Goal: Task Accomplishment & Management: Complete application form

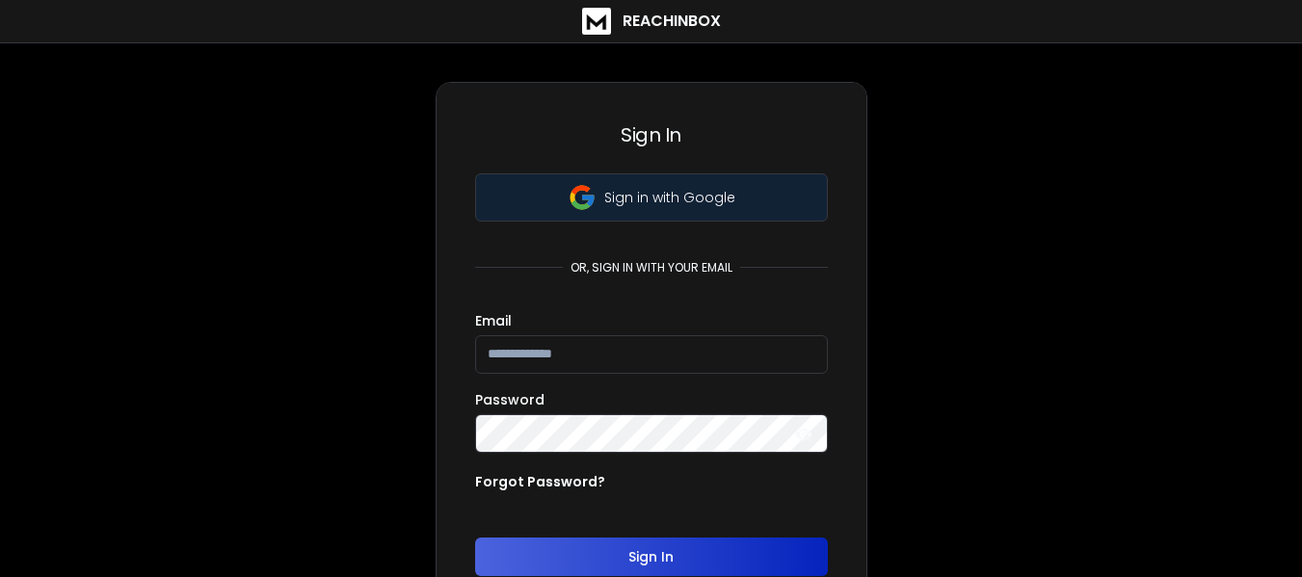
click at [579, 189] on icon at bounding box center [580, 190] width 19 height 10
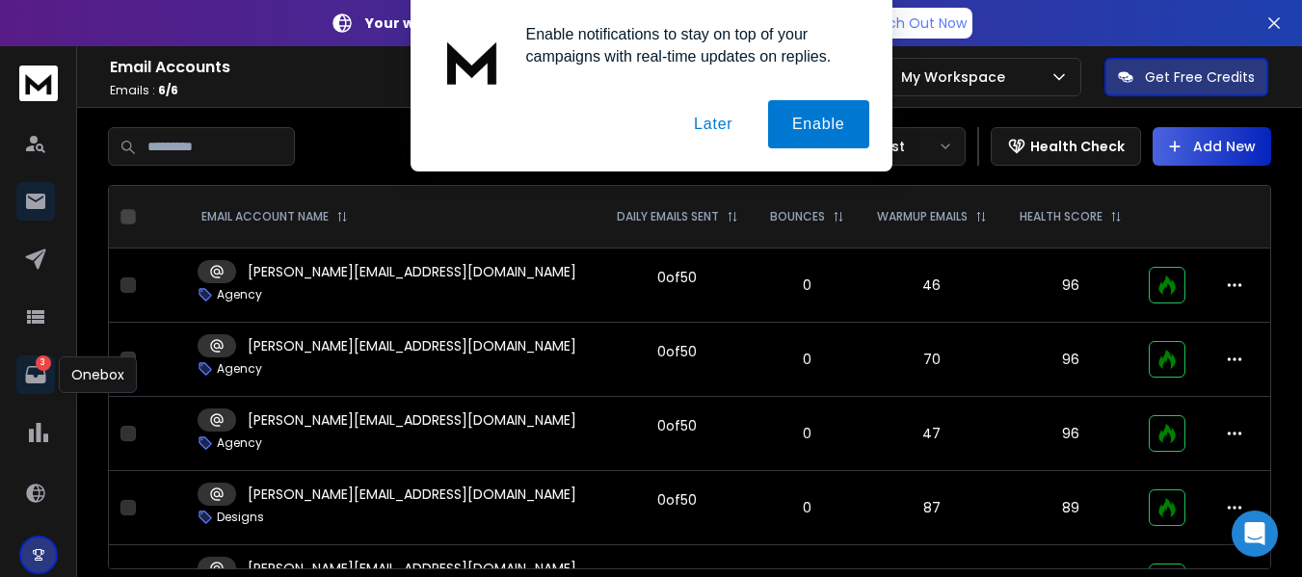
click at [29, 382] on icon at bounding box center [35, 374] width 20 height 17
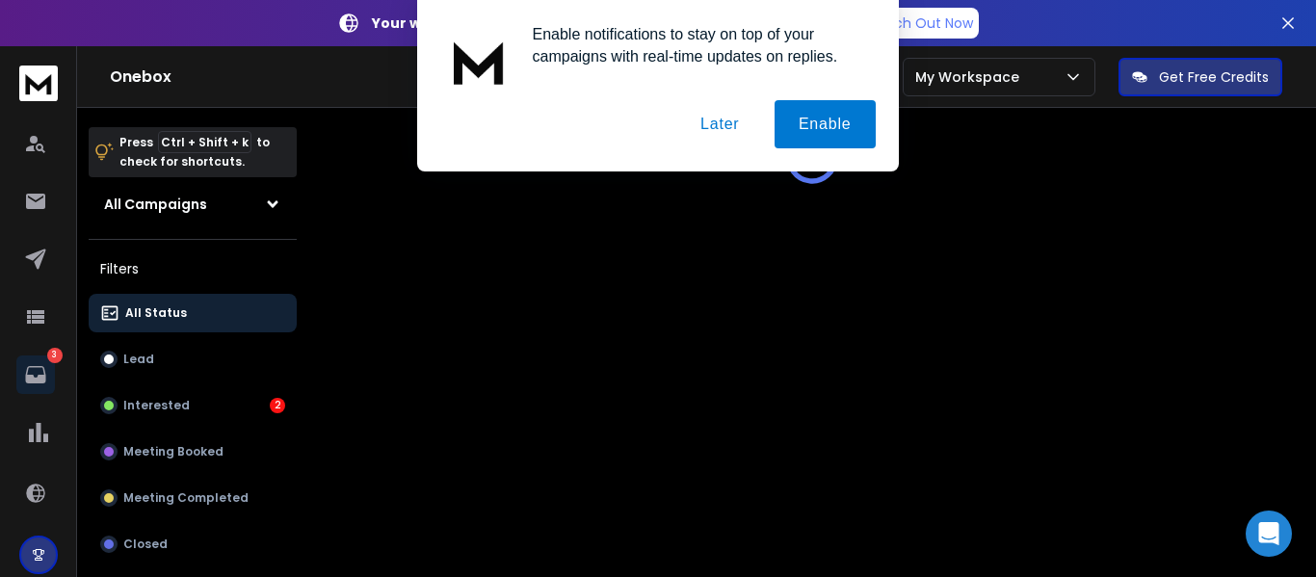
click at [725, 127] on button "Later" at bounding box center [720, 124] width 87 height 48
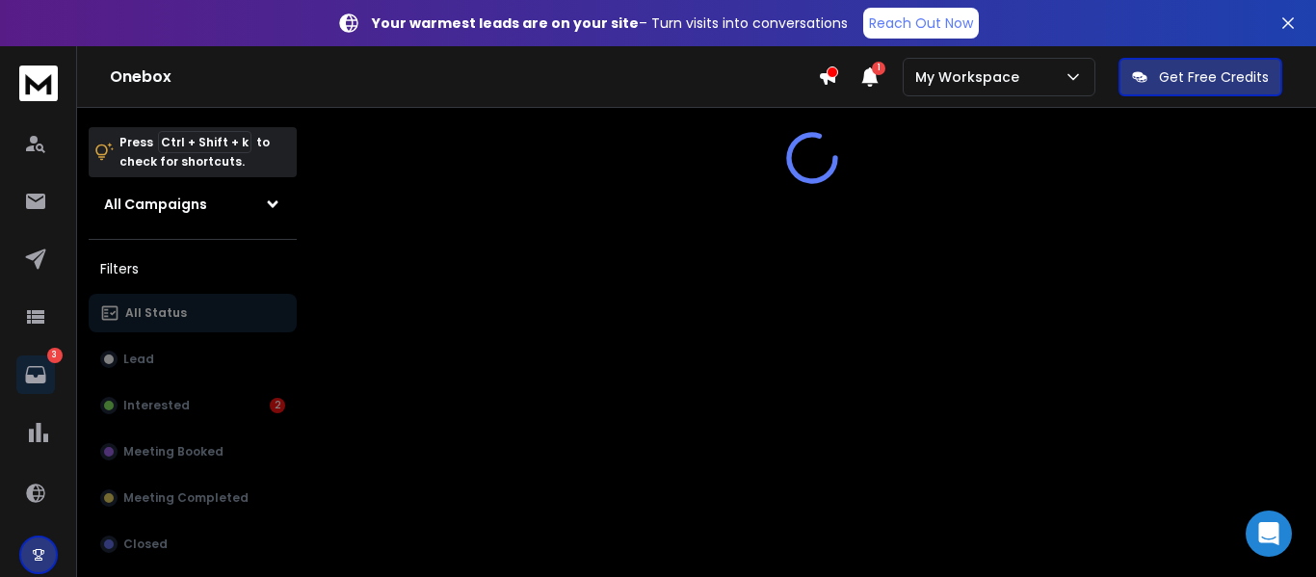
click at [1286, 13] on div at bounding box center [1288, 23] width 17 height 46
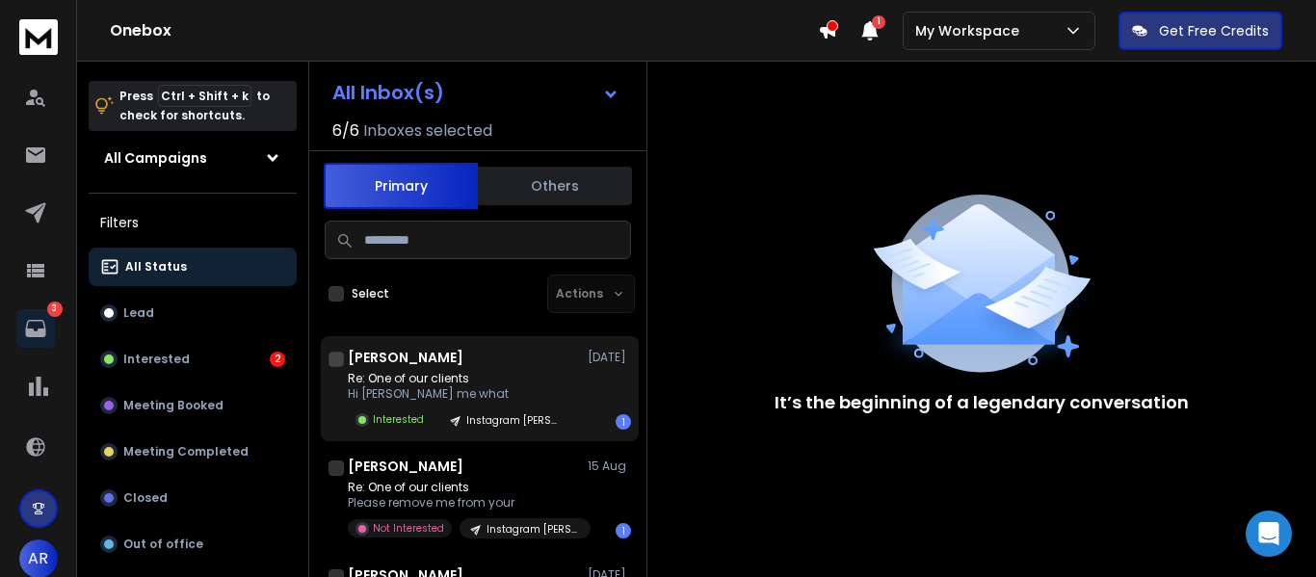
click at [559, 360] on div "Christopher Stolland 16 Aug" at bounding box center [489, 357] width 283 height 19
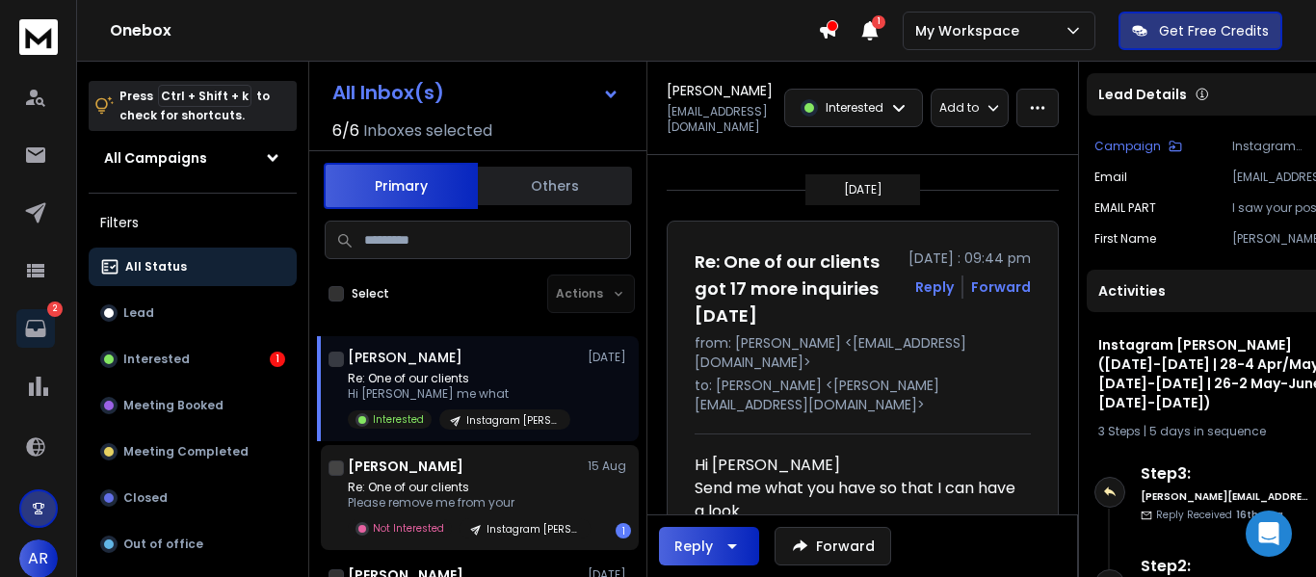
click at [543, 461] on div "Stacy Hoffman 15 Aug" at bounding box center [489, 466] width 283 height 19
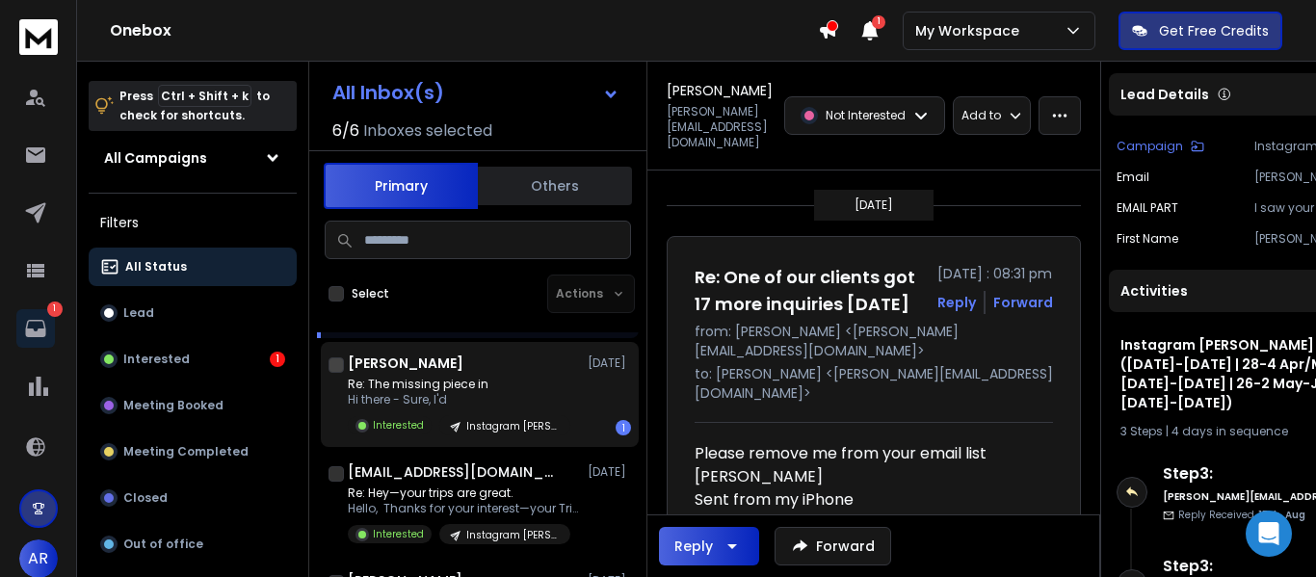
scroll to position [193, 0]
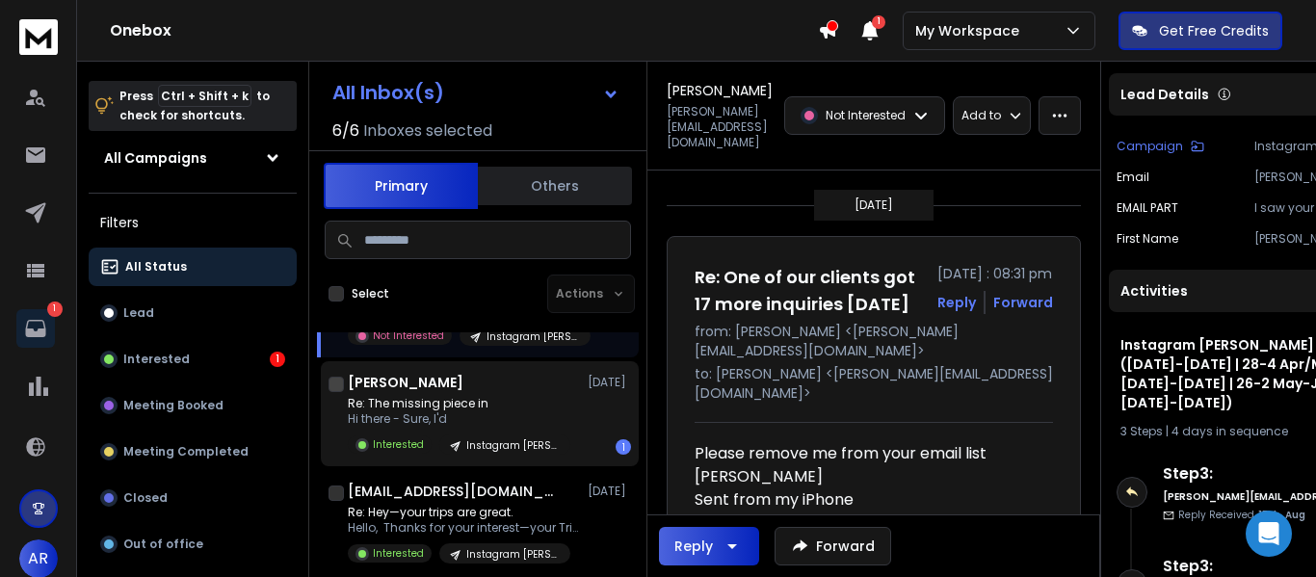
click at [575, 414] on div "Re: The missing piece in Hi there - Sure, I'd Interested Instagram Sarah - TA (…" at bounding box center [489, 425] width 283 height 59
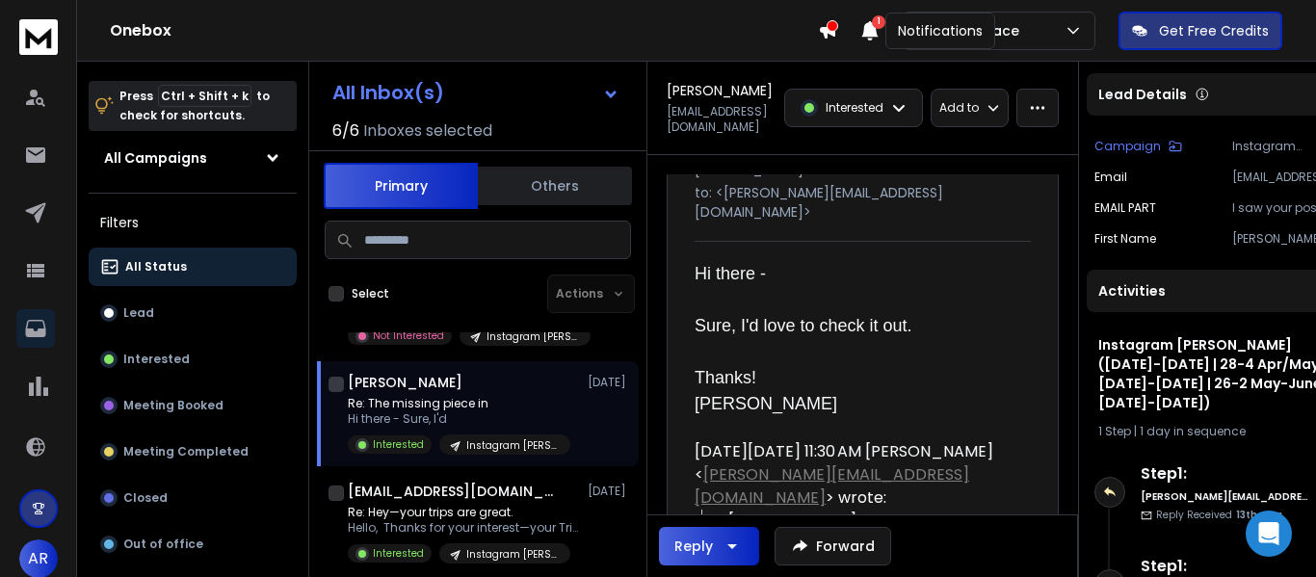
click at [867, 34] on icon at bounding box center [870, 29] width 17 height 19
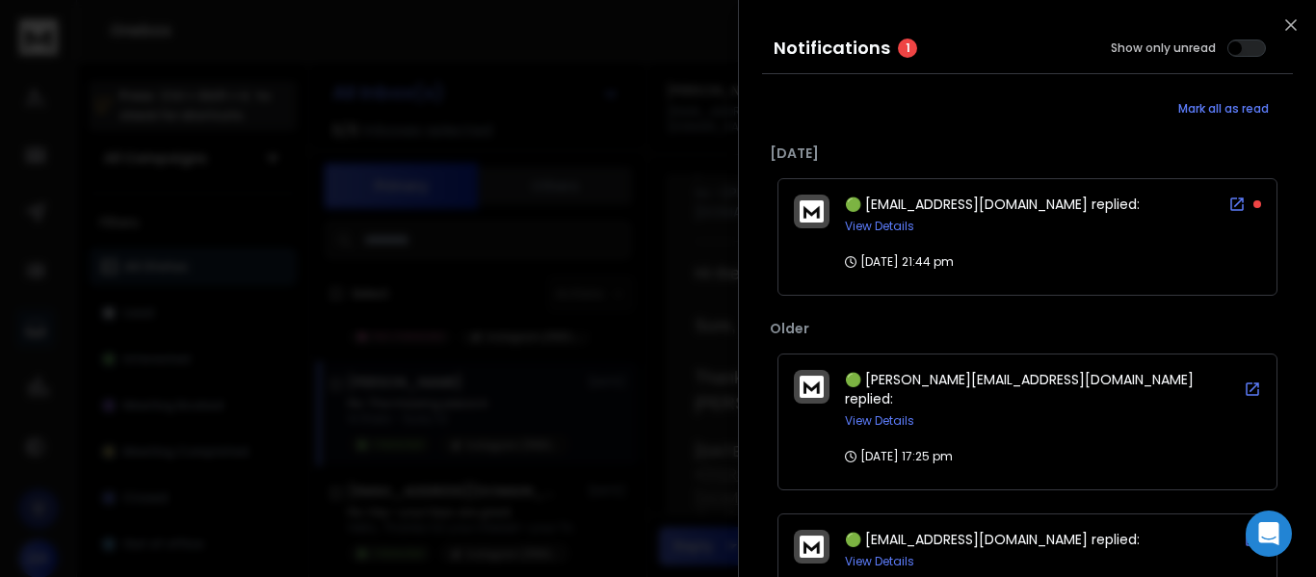
click at [1289, 37] on div "Sheet Title Notifications 1 Show only unread Mark all as read Yesterday 🟢 chris…" at bounding box center [1027, 288] width 578 height 577
click at [1287, 25] on icon "button" at bounding box center [1292, 25] width 10 height 10
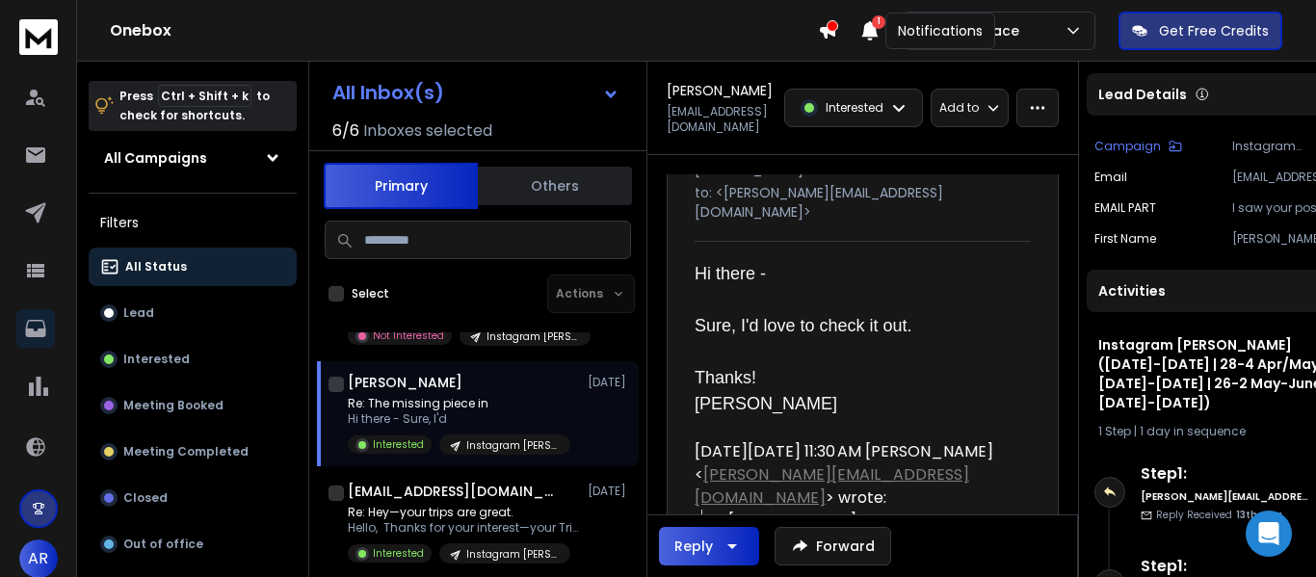
click at [868, 40] on div "1 My Workspace Get Free Credits" at bounding box center [1050, 31] width 465 height 39
click at [880, 29] on icon at bounding box center [870, 30] width 19 height 19
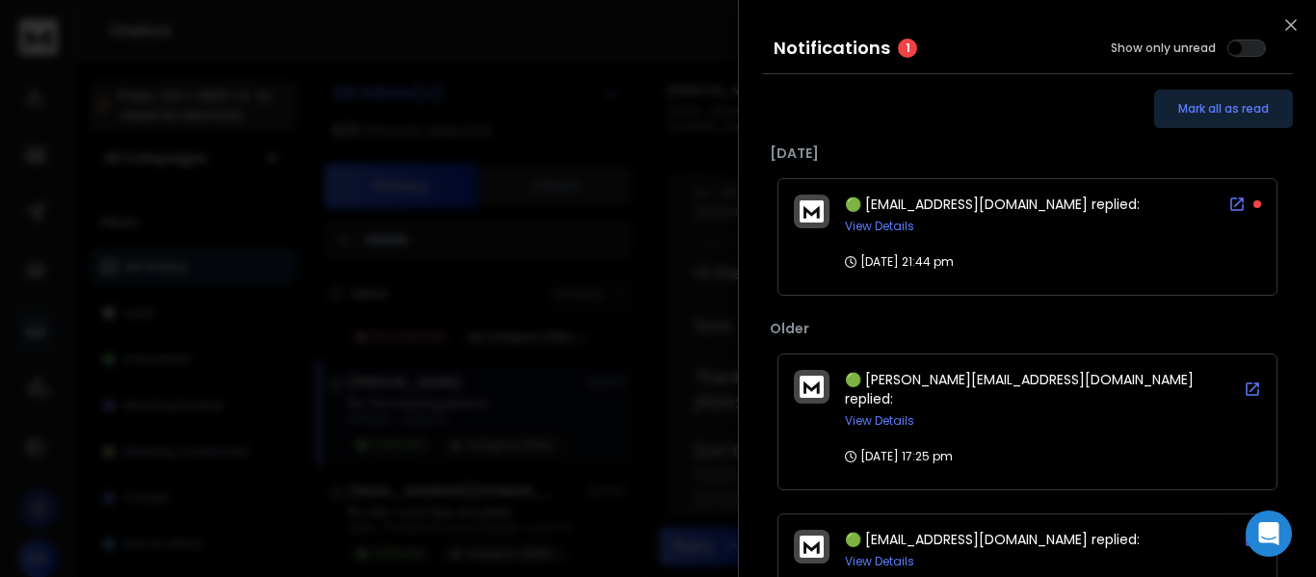
click at [1202, 110] on span "Mark all as read" at bounding box center [1224, 108] width 91 height 15
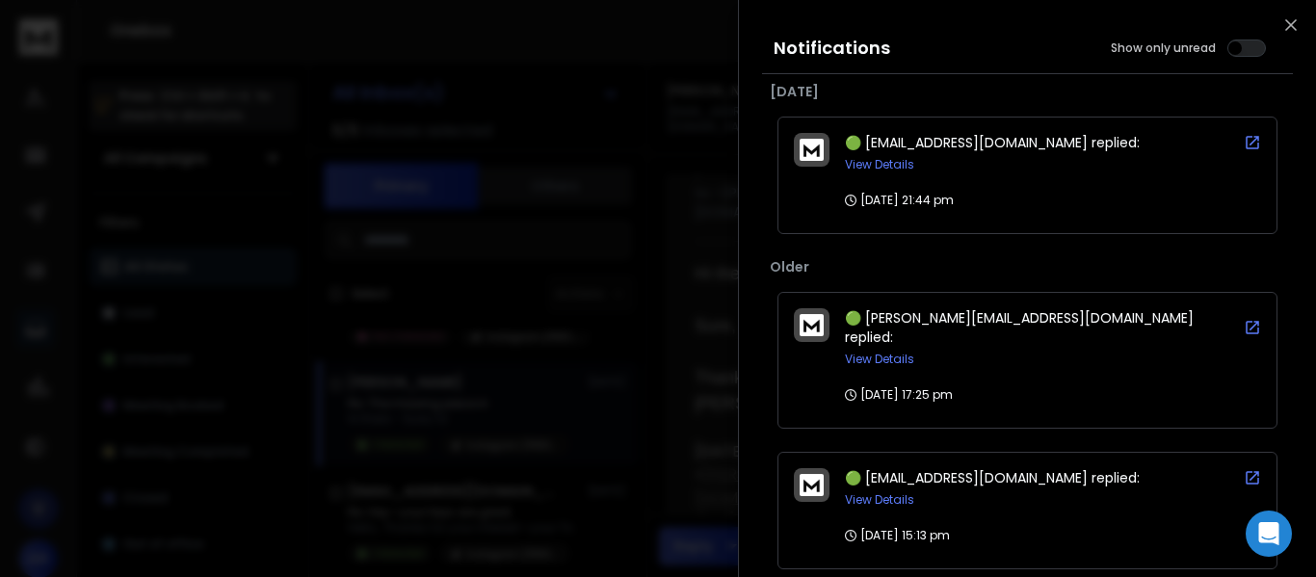
click at [744, 86] on div "Sheet Title Notifications Show only unread Yesterday 🟢 chrisstolland@hotmail.co…" at bounding box center [1027, 288] width 578 height 577
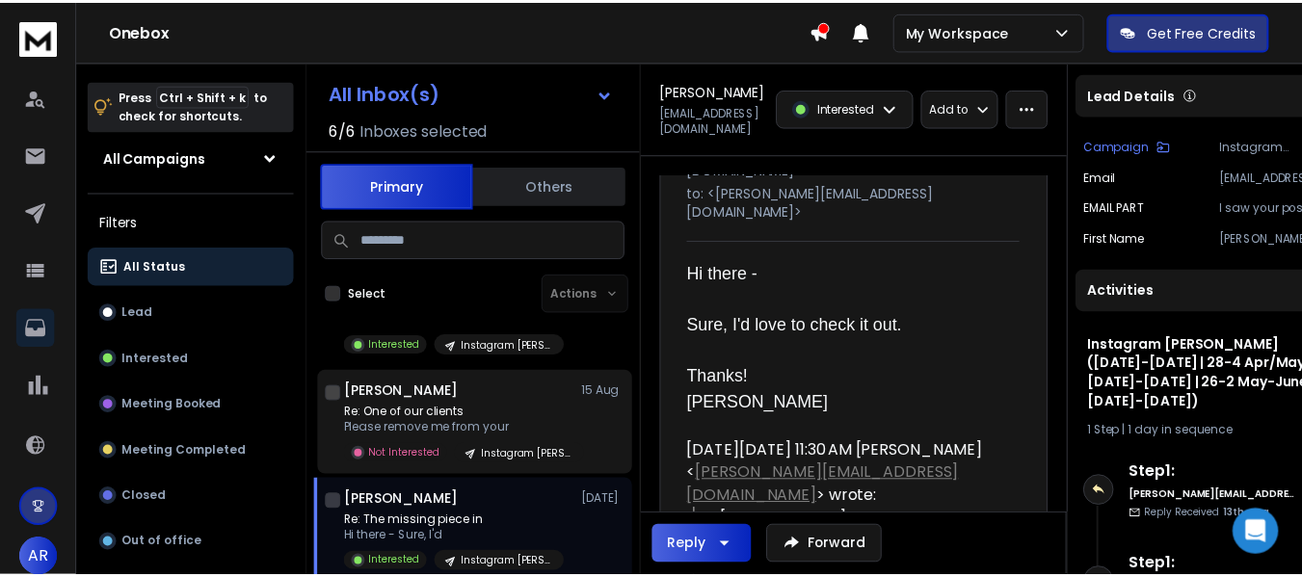
scroll to position [0, 0]
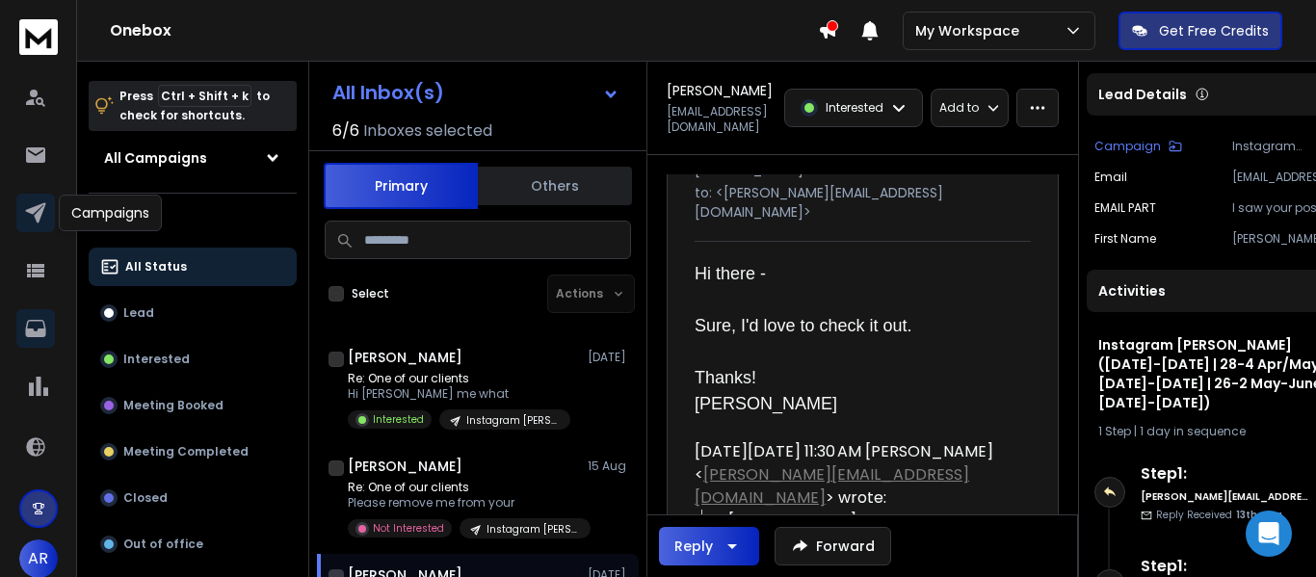
click at [47, 211] on link at bounding box center [35, 213] width 39 height 39
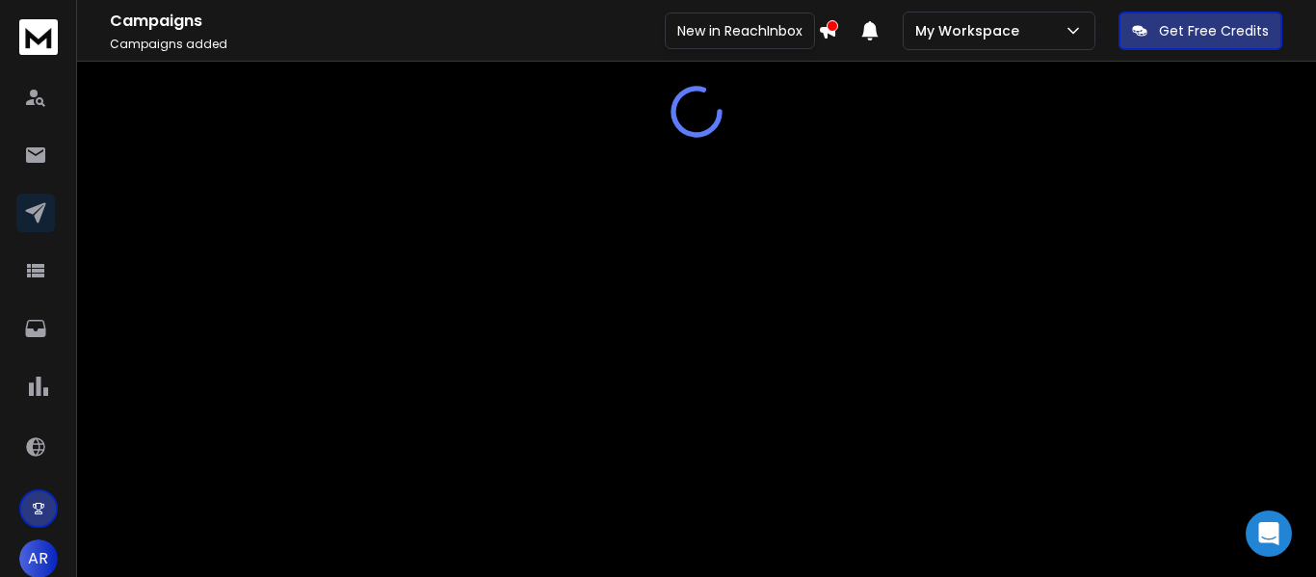
click at [822, 39] on icon at bounding box center [827, 30] width 19 height 19
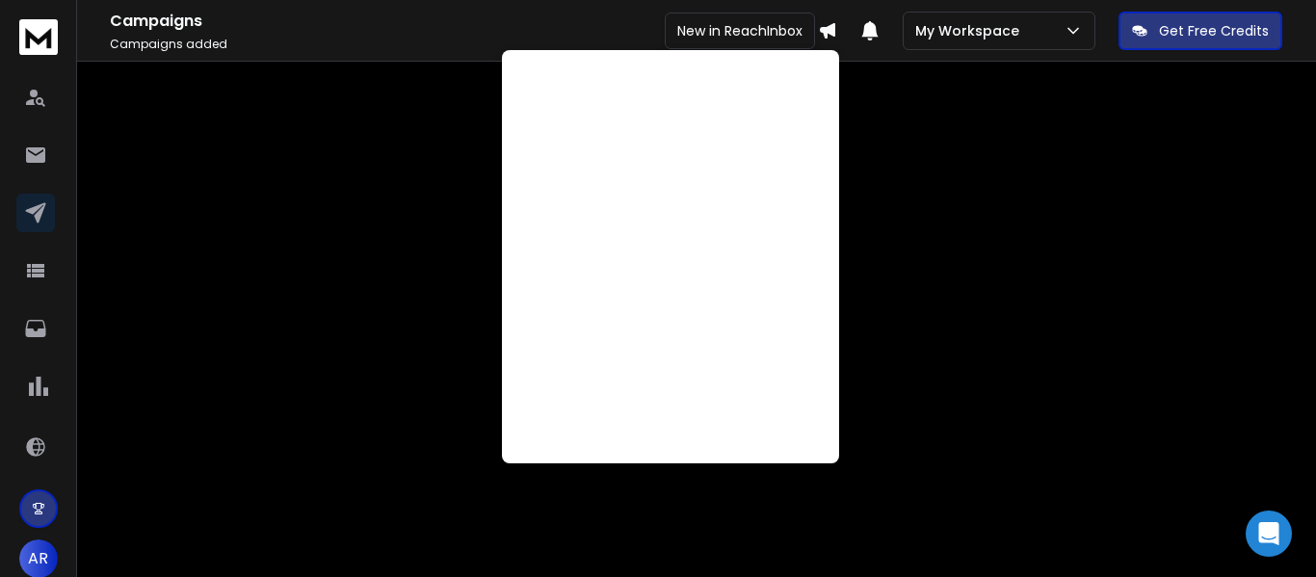
click at [606, 24] on h1 "Campaigns" at bounding box center [464, 21] width 708 height 23
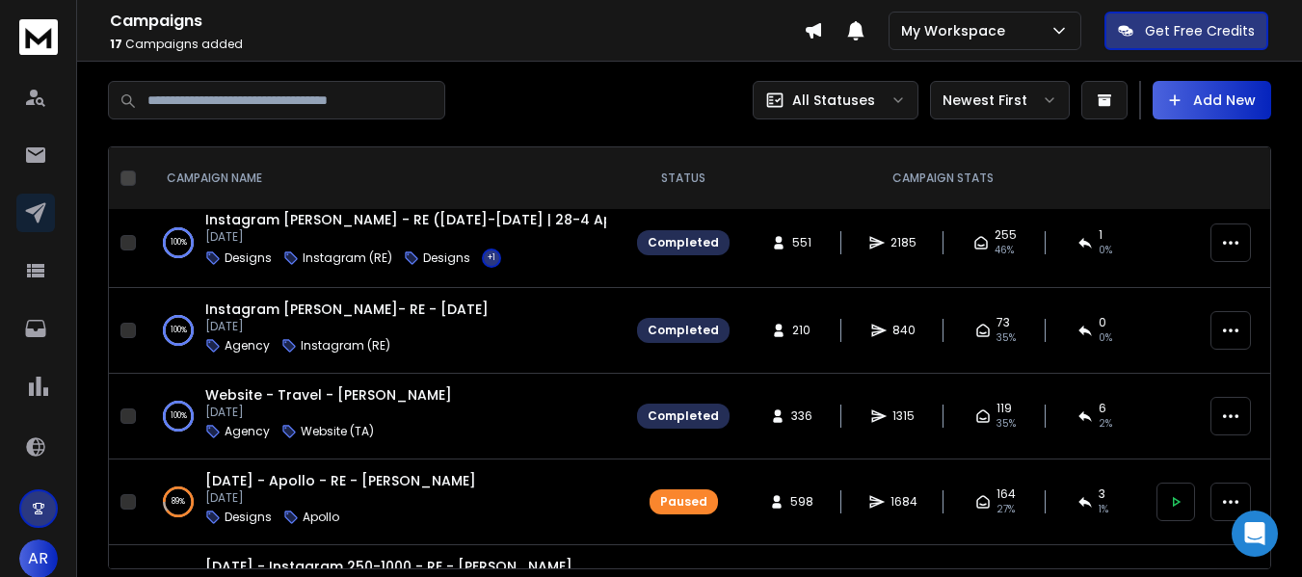
scroll to position [385, 0]
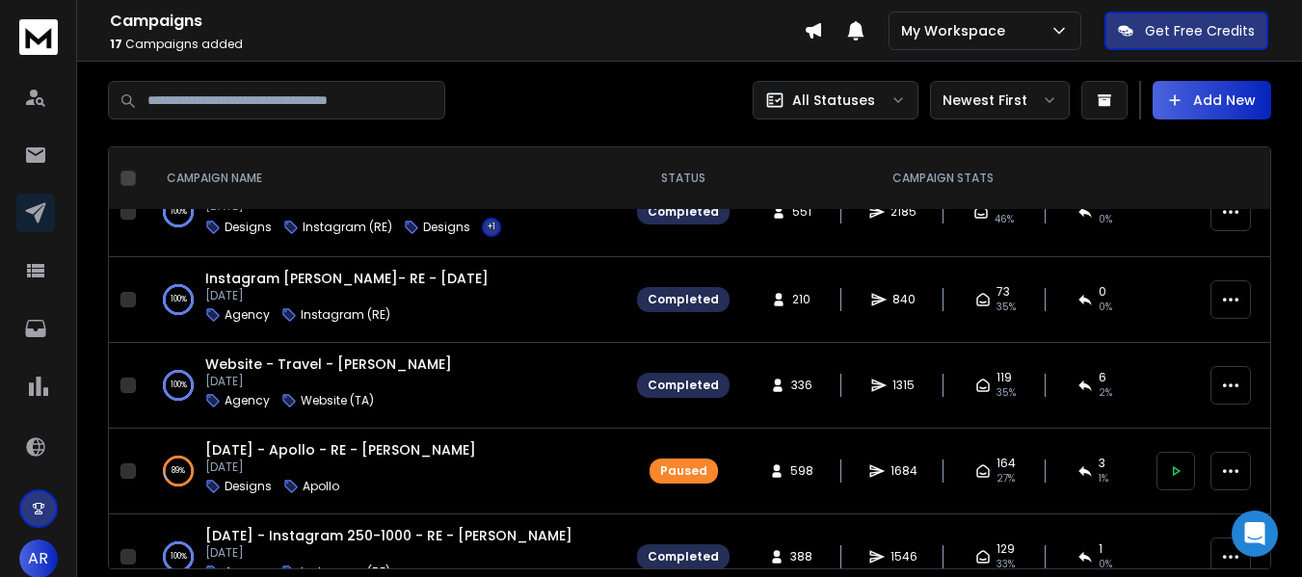
click at [133, 296] on button "button" at bounding box center [127, 299] width 15 height 15
click at [1210, 295] on button "button" at bounding box center [1230, 299] width 40 height 39
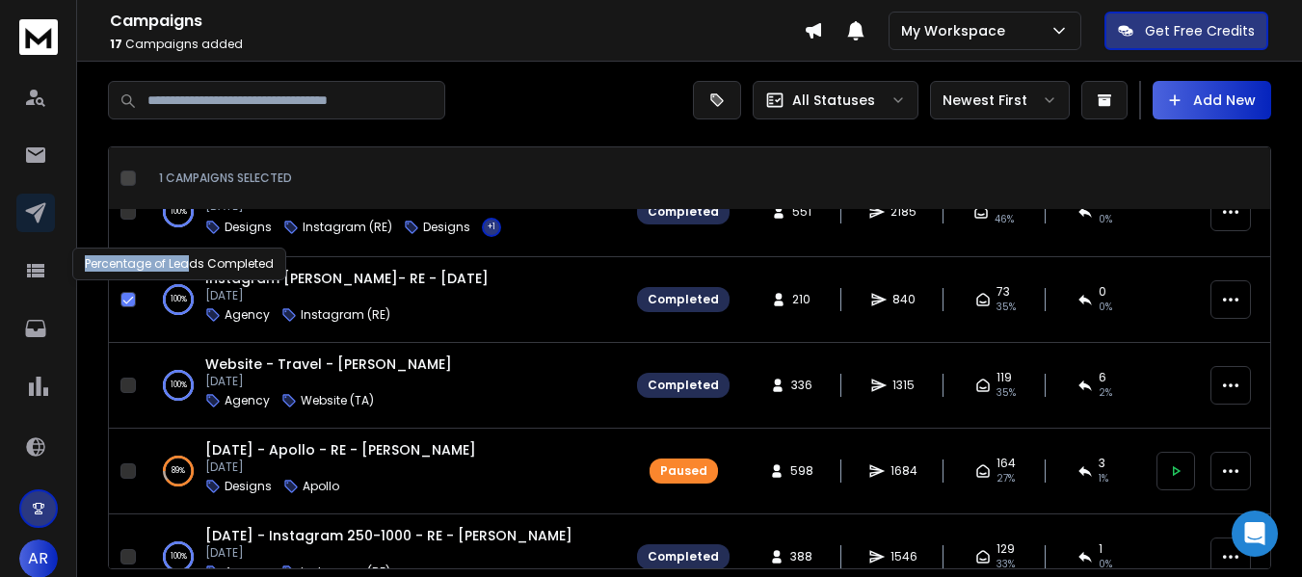
drag, startPoint x: 280, startPoint y: 279, endPoint x: 417, endPoint y: 278, distance: 136.9
click at [417, 278] on body "Your warmest leads are on your site – Turn visits into conversations Reach Out …" at bounding box center [651, 288] width 1302 height 577
click at [582, 104] on div at bounding box center [399, 100] width 582 height 39
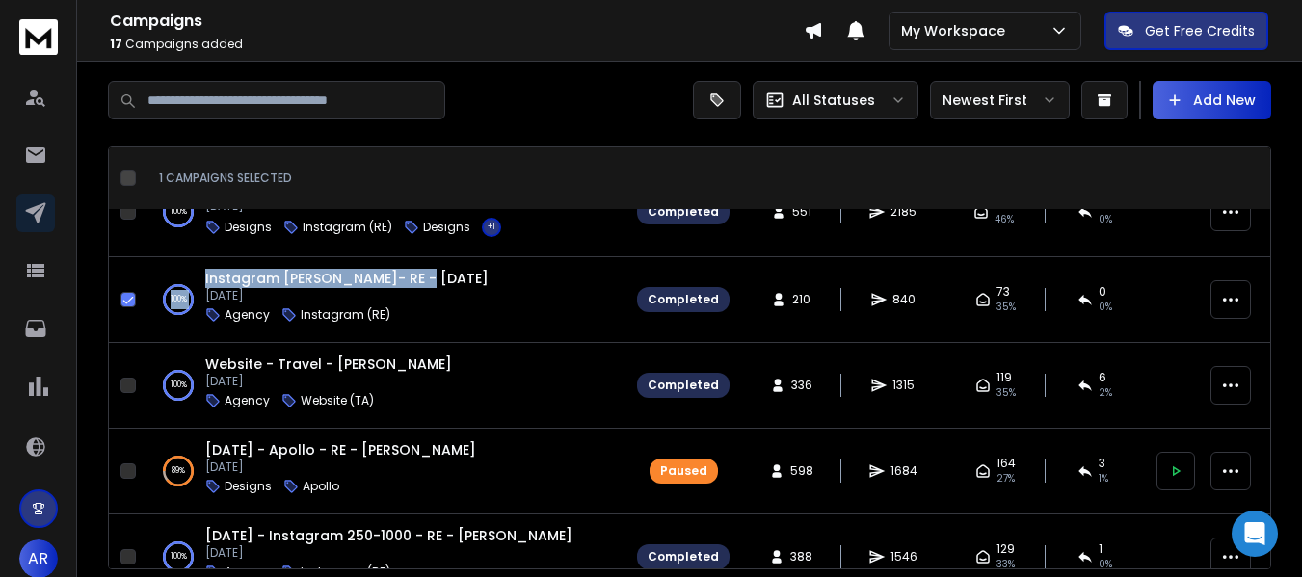
drag, startPoint x: 318, startPoint y: 277, endPoint x: 415, endPoint y: 267, distance: 97.8
click at [413, 276] on div "100 % Instagram Olivia- RE - 13 May 3 months ago Agency Instagram (RE)" at bounding box center [384, 300] width 443 height 62
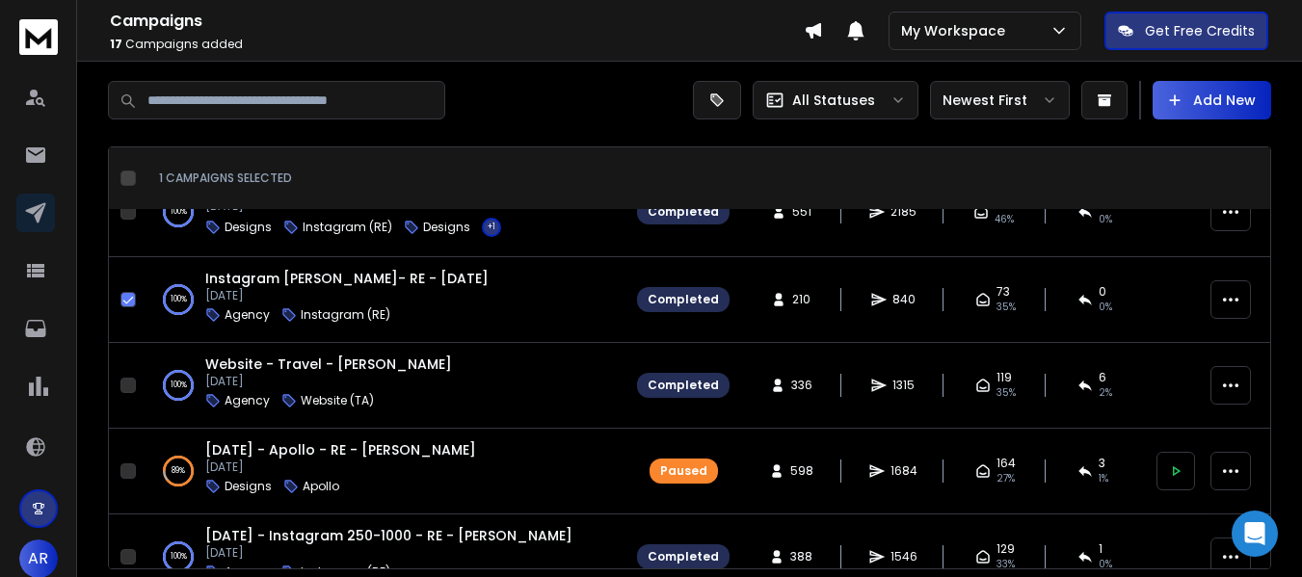
click at [542, 98] on div at bounding box center [399, 100] width 582 height 39
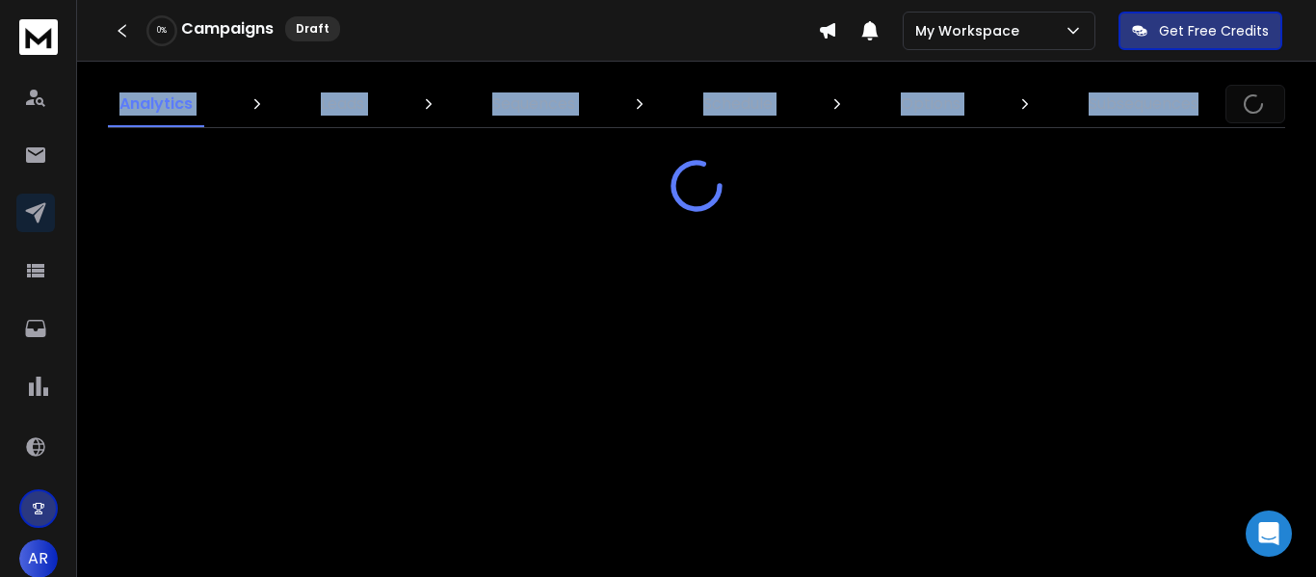
drag, startPoint x: 471, startPoint y: 271, endPoint x: 253, endPoint y: 256, distance: 218.3
click at [668, 67] on div "Analytics Leads Sequences Schedule Options Subsequences" at bounding box center [696, 153] width 1239 height 182
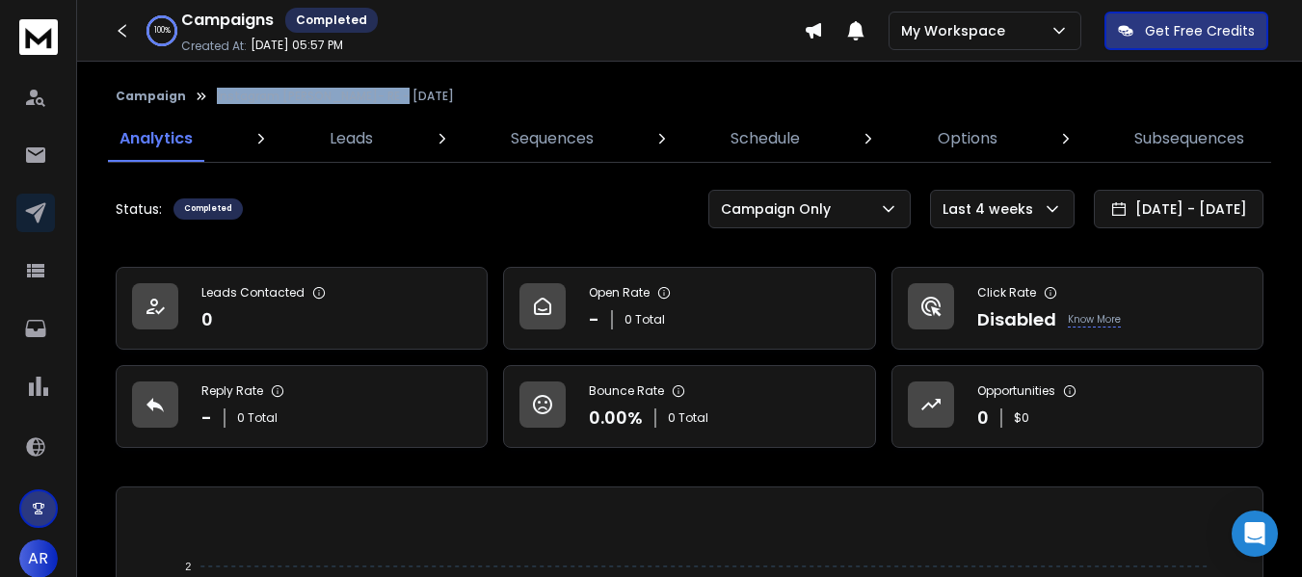
drag, startPoint x: 204, startPoint y: 93, endPoint x: 457, endPoint y: 91, distance: 252.5
click at [457, 91] on div "Campaign Instagram Olivia- RE - 13 May" at bounding box center [689, 96] width 1163 height 31
copy p "Instagram Olivia- RE - 13 May"
click at [545, 103] on div "Campaign Instagram Olivia- RE - 13 May" at bounding box center [689, 96] width 1163 height 31
click at [130, 43] on button at bounding box center [122, 31] width 25 height 39
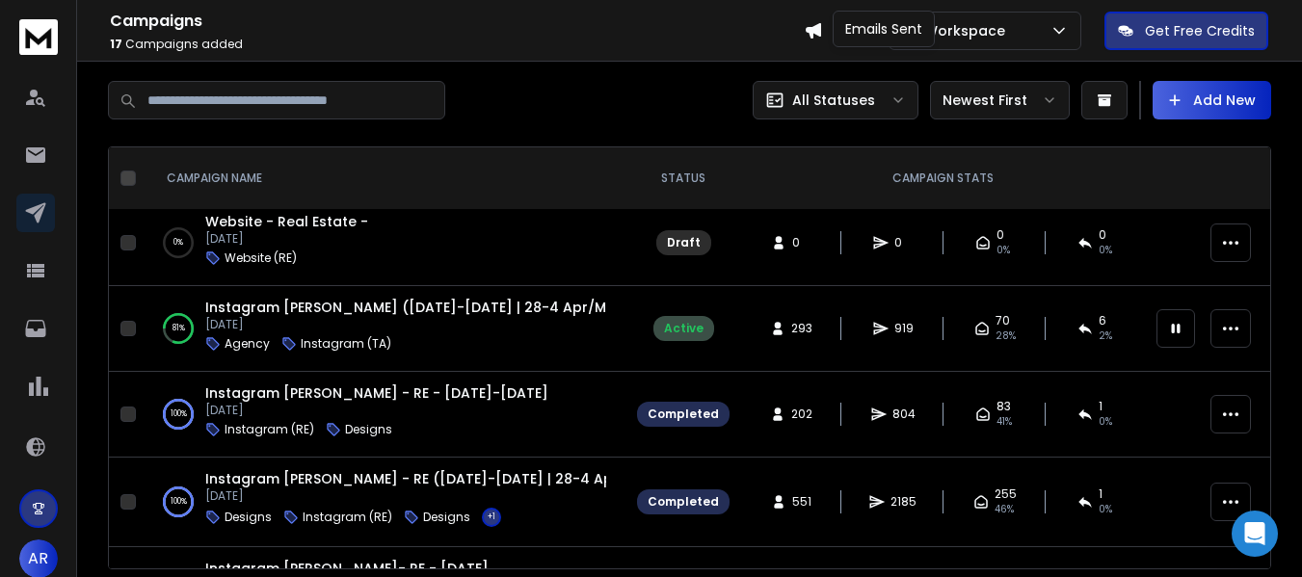
scroll to position [289, 0]
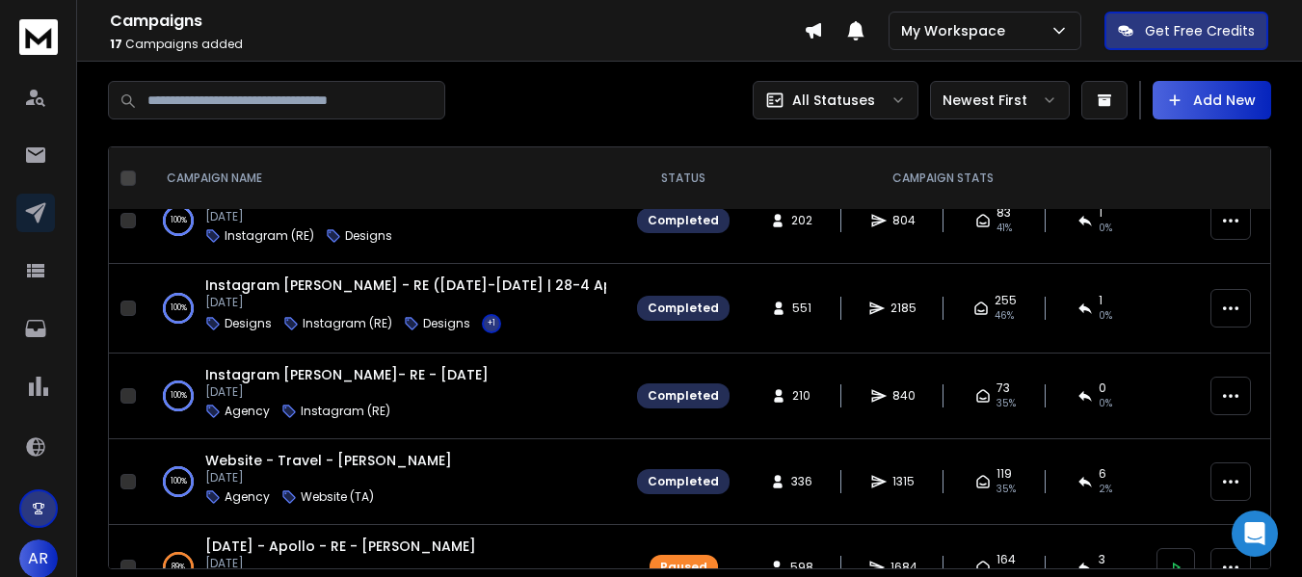
click at [1221, 396] on icon "button" at bounding box center [1230, 395] width 19 height 19
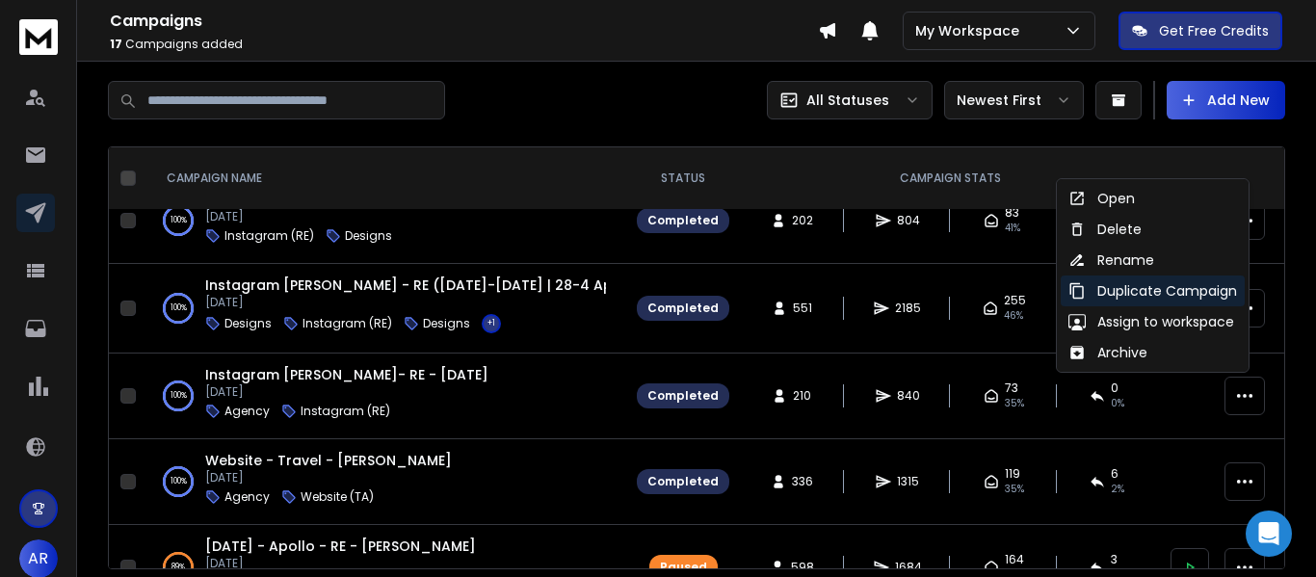
click at [1140, 297] on div "Duplicate Campaign" at bounding box center [1153, 290] width 169 height 19
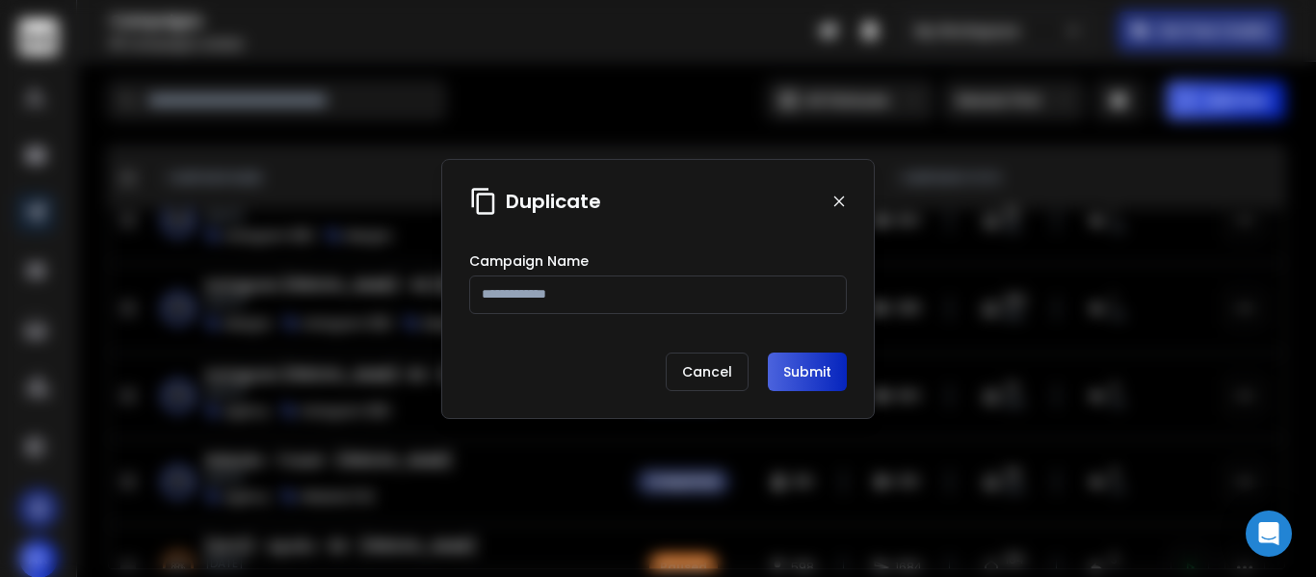
click at [617, 297] on input "text" at bounding box center [658, 295] width 378 height 39
paste input "**********"
drag, startPoint x: 631, startPoint y: 297, endPoint x: 732, endPoint y: 298, distance: 101.2
click at [732, 298] on input "**********" at bounding box center [658, 295] width 378 height 39
paste input "********"
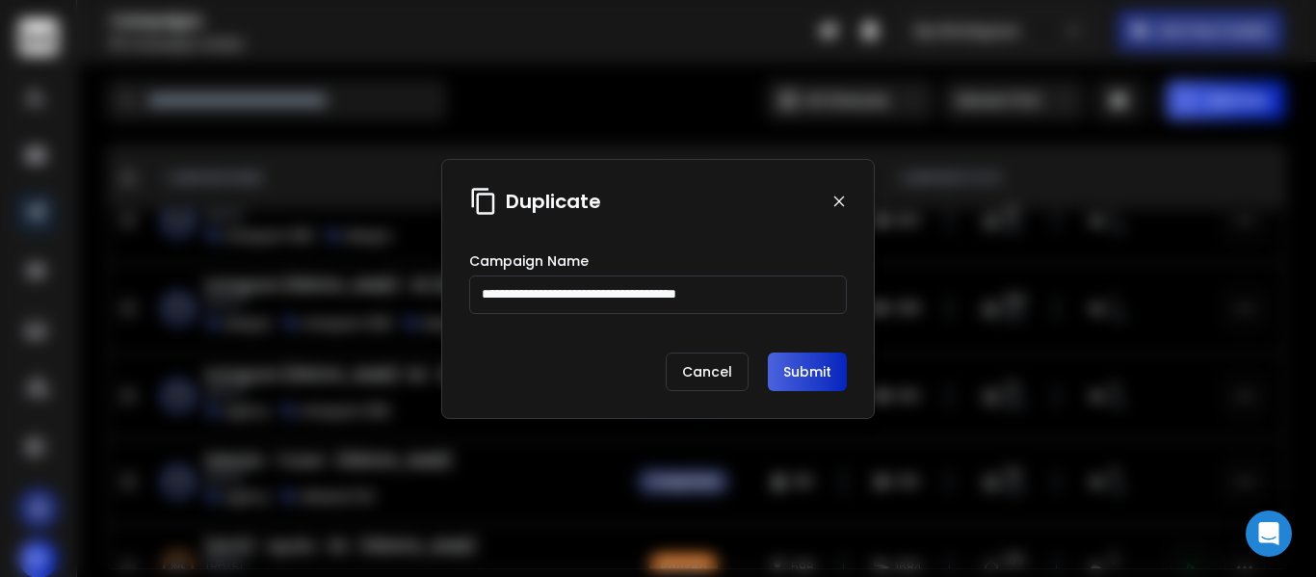
type input "**********"
click at [808, 359] on button "Submit" at bounding box center [807, 372] width 79 height 39
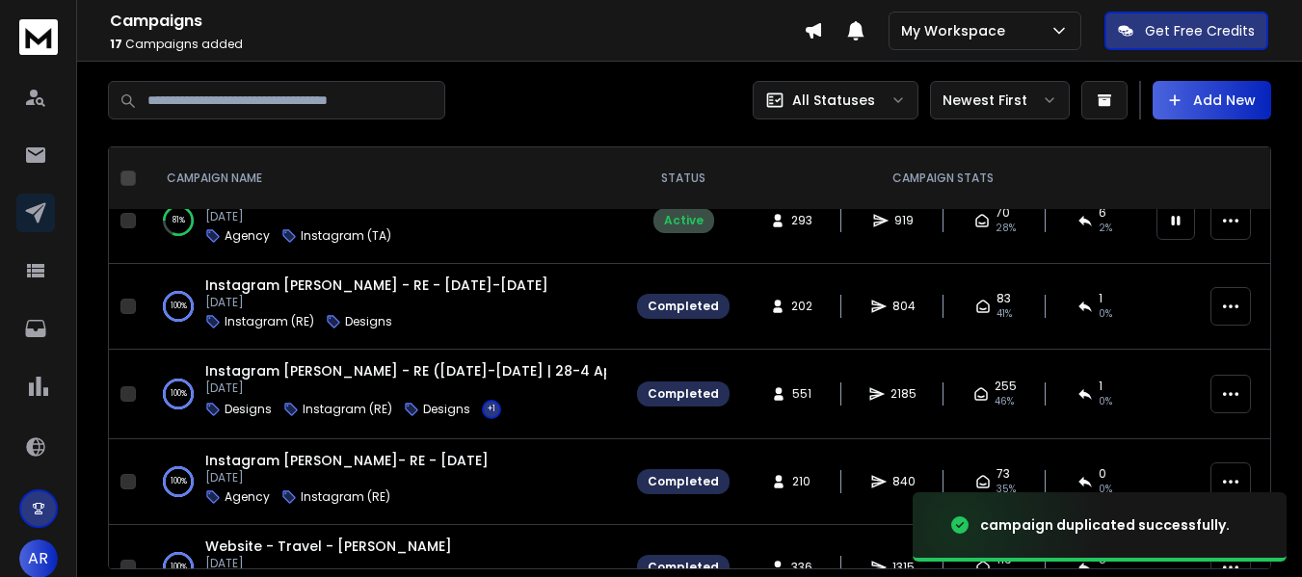
scroll to position [0, 0]
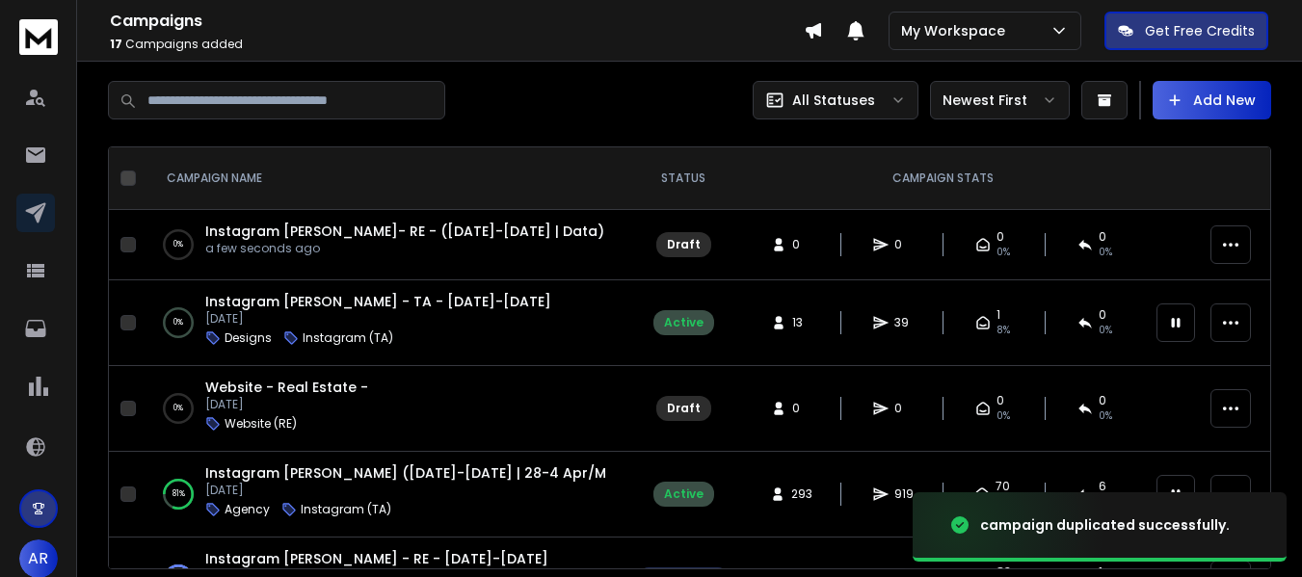
click at [439, 234] on span "Instagram Olivia- RE - (19-25May | Data)" at bounding box center [404, 231] width 399 height 19
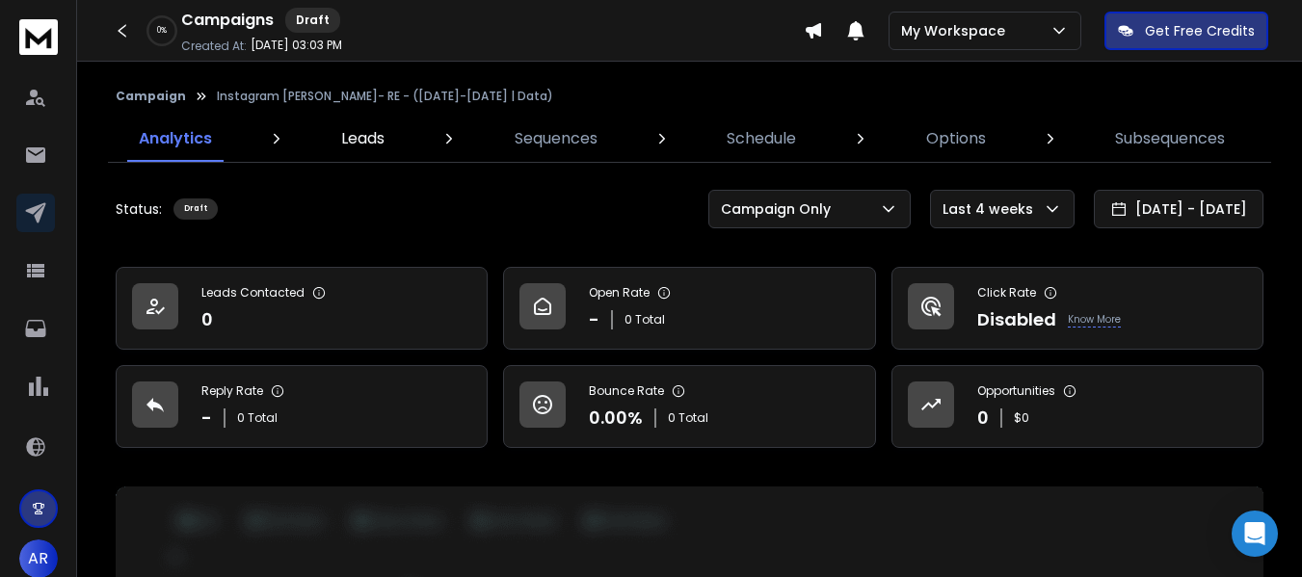
click at [366, 152] on link "Leads" at bounding box center [363, 139] width 66 height 46
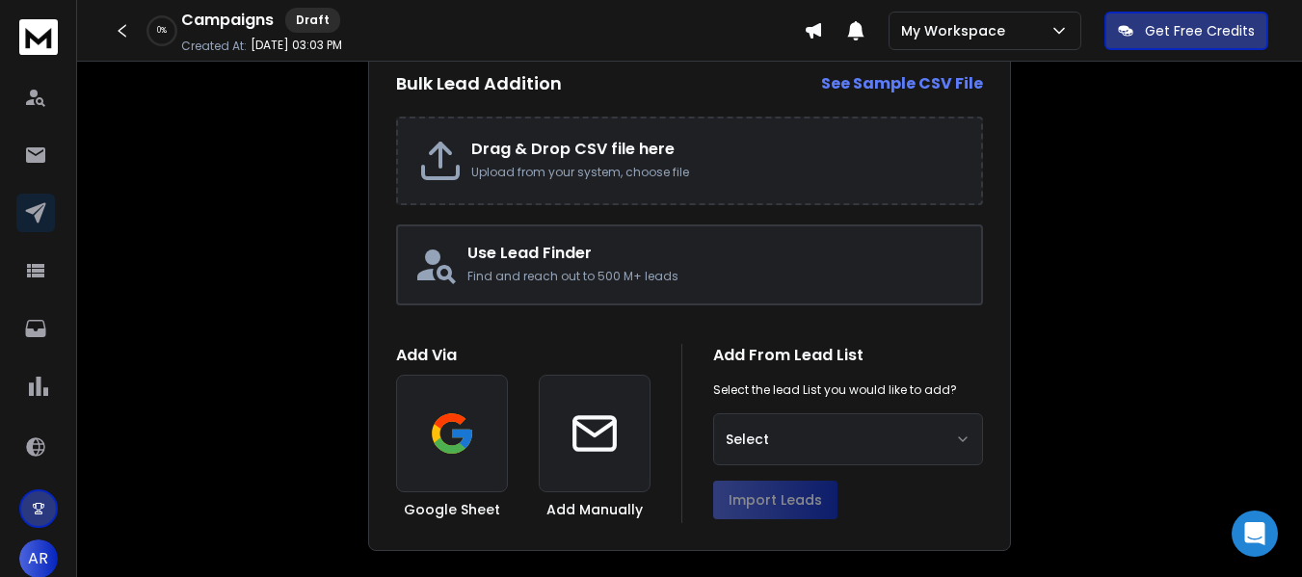
scroll to position [252, 0]
click at [571, 180] on div "Drag & Drop CSV file here Upload from your system, choose file" at bounding box center [716, 160] width 491 height 46
type input "**********"
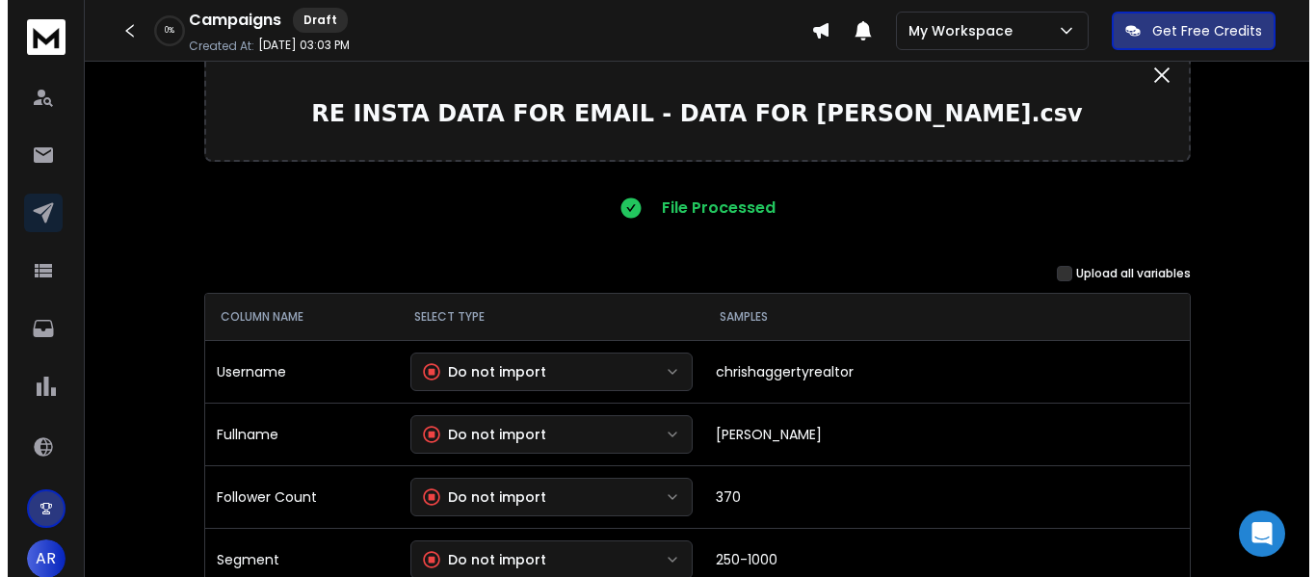
scroll to position [193, 0]
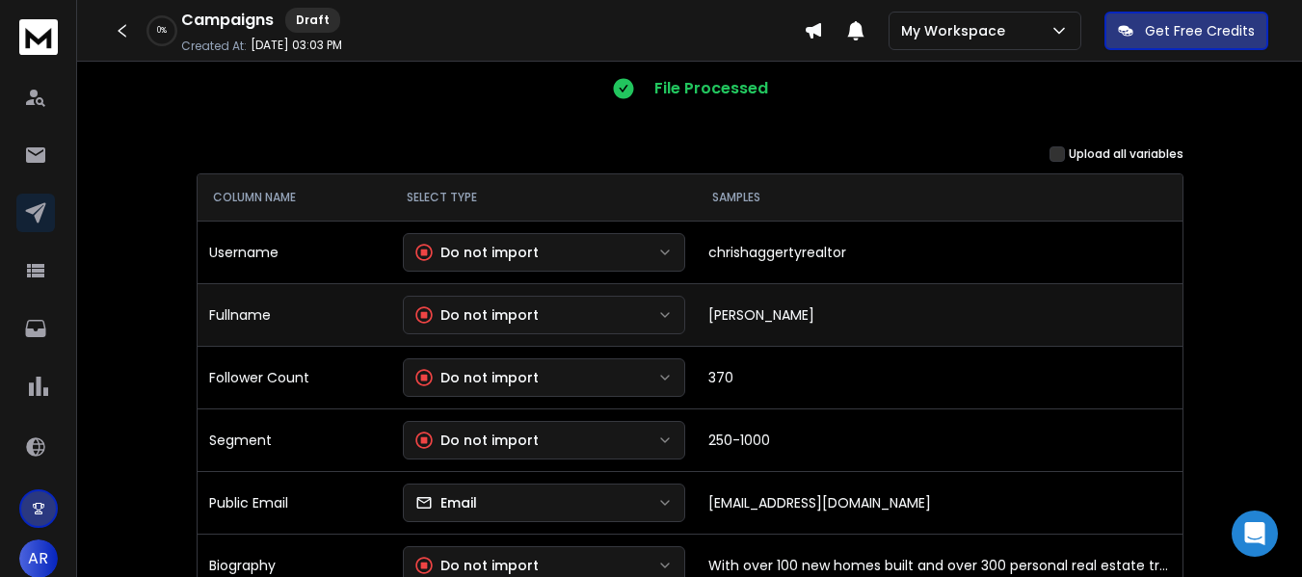
click at [513, 317] on div "Do not import" at bounding box center [476, 314] width 123 height 19
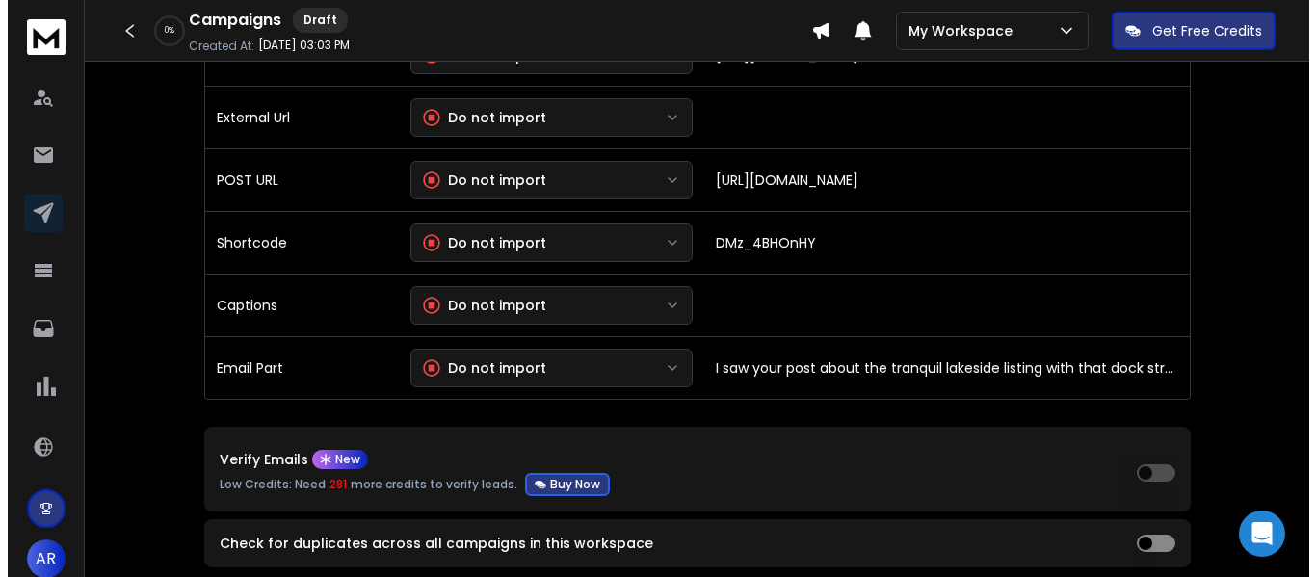
scroll to position [771, 0]
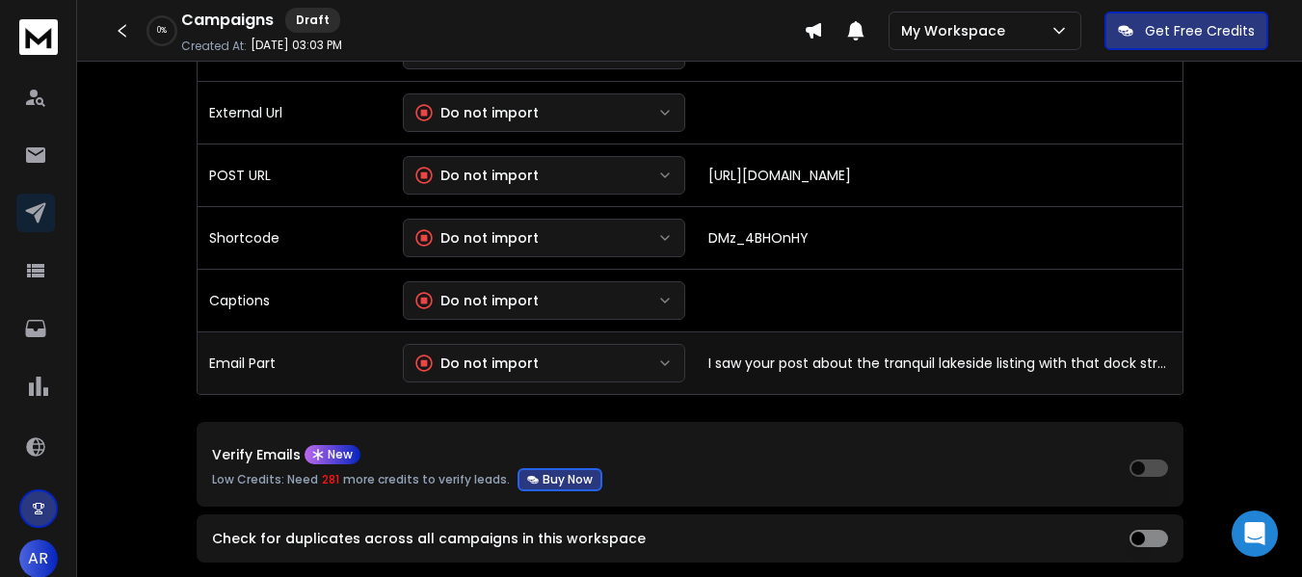
click at [564, 357] on button "Do not import" at bounding box center [544, 363] width 283 height 39
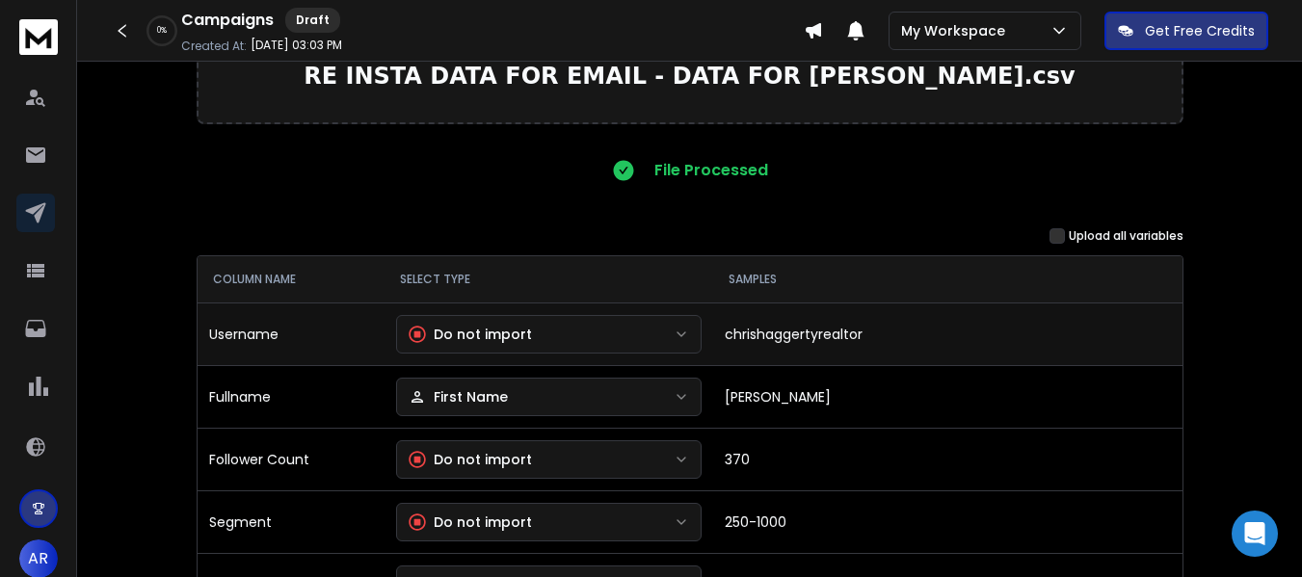
scroll to position [0, 0]
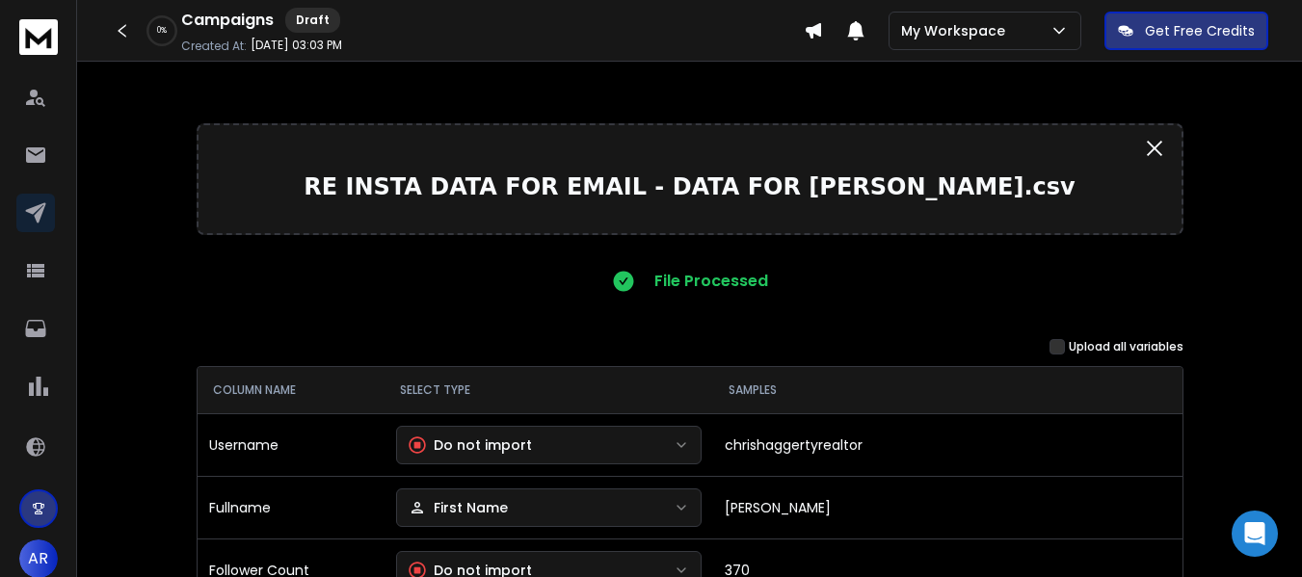
click at [1146, 161] on div "RE INSTA DATA FOR EMAIL - DATA FOR OLIVIA.csv" at bounding box center [690, 179] width 987 height 112
click at [1149, 152] on icon at bounding box center [1154, 148] width 23 height 23
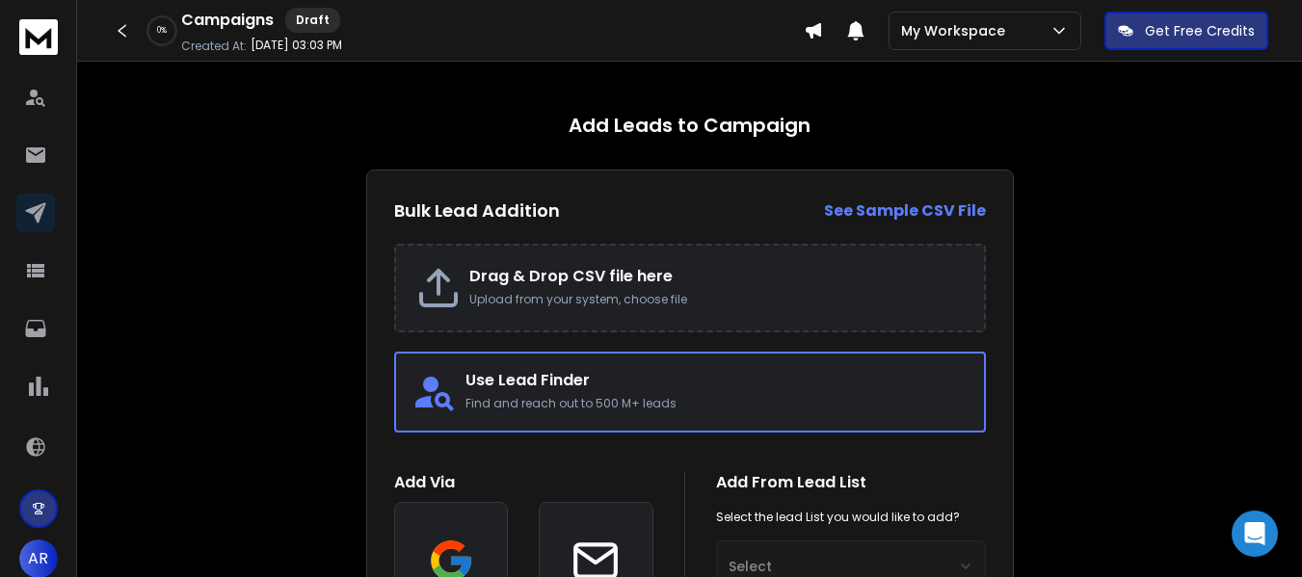
click at [506, 352] on div "Use Lead Finder Find and reach out to 500 M+ leads" at bounding box center [690, 392] width 592 height 81
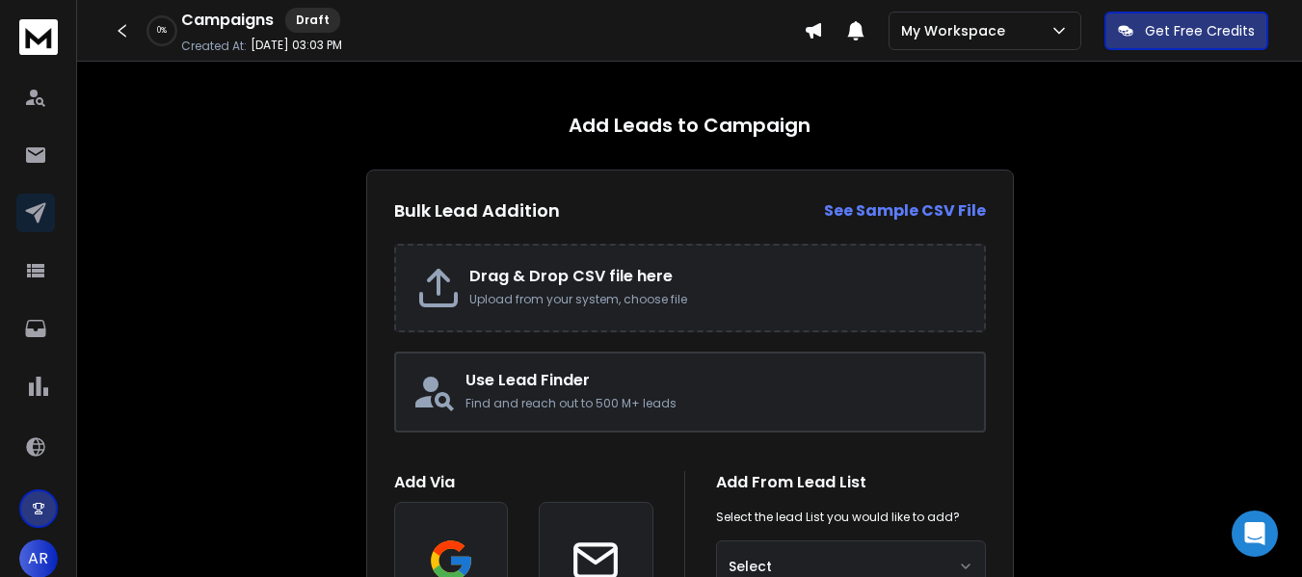
click at [680, 292] on p "Upload from your system, choose file" at bounding box center [716, 299] width 495 height 15
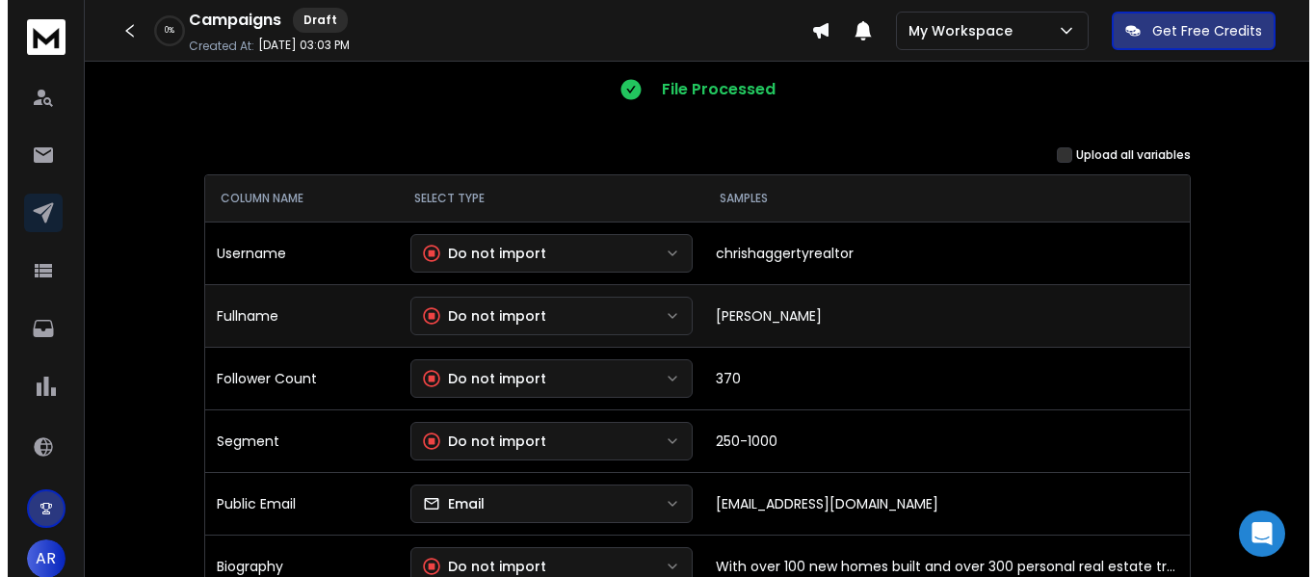
scroll to position [193, 0]
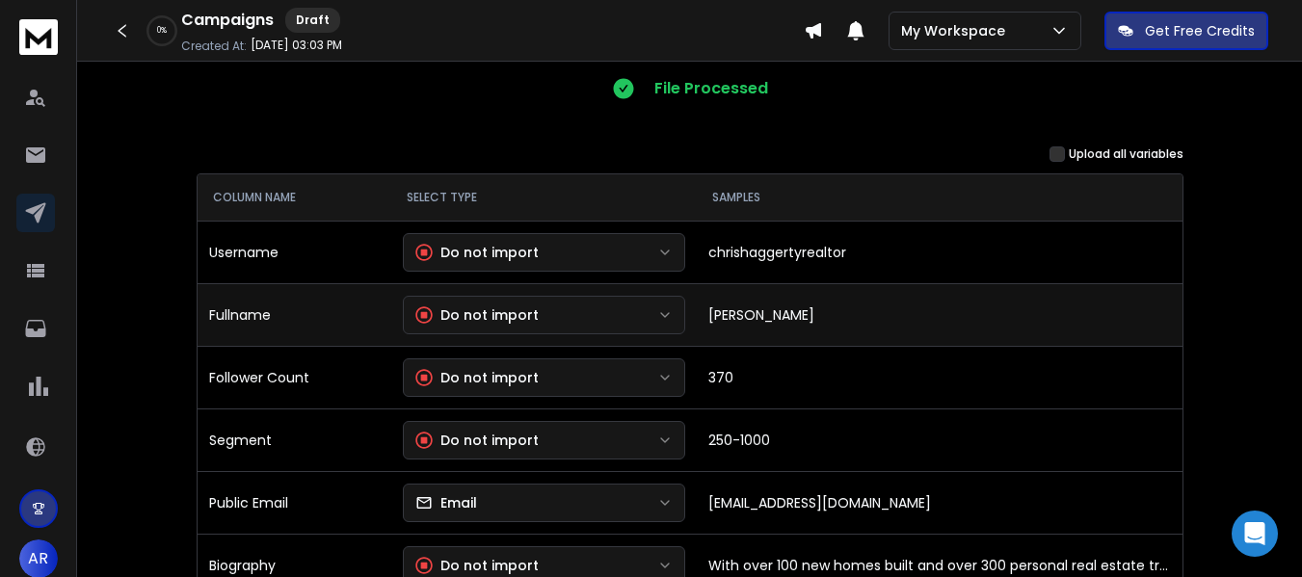
click at [502, 321] on div "Do not import" at bounding box center [476, 314] width 123 height 19
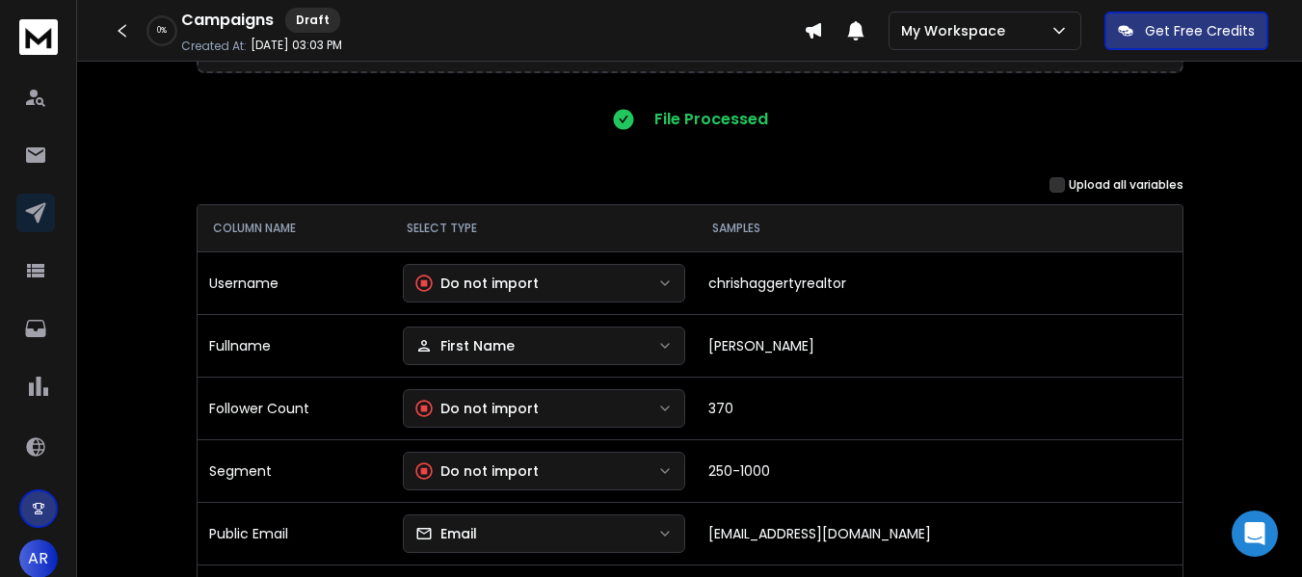
scroll to position [0, 0]
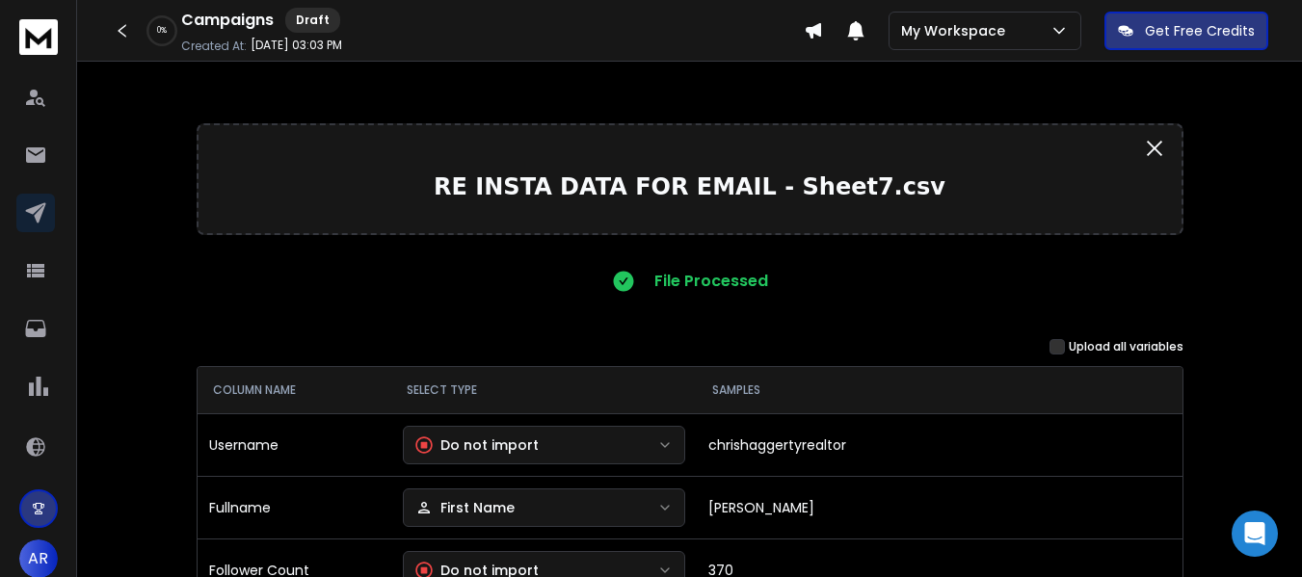
click at [1160, 140] on icon at bounding box center [1154, 148] width 23 height 23
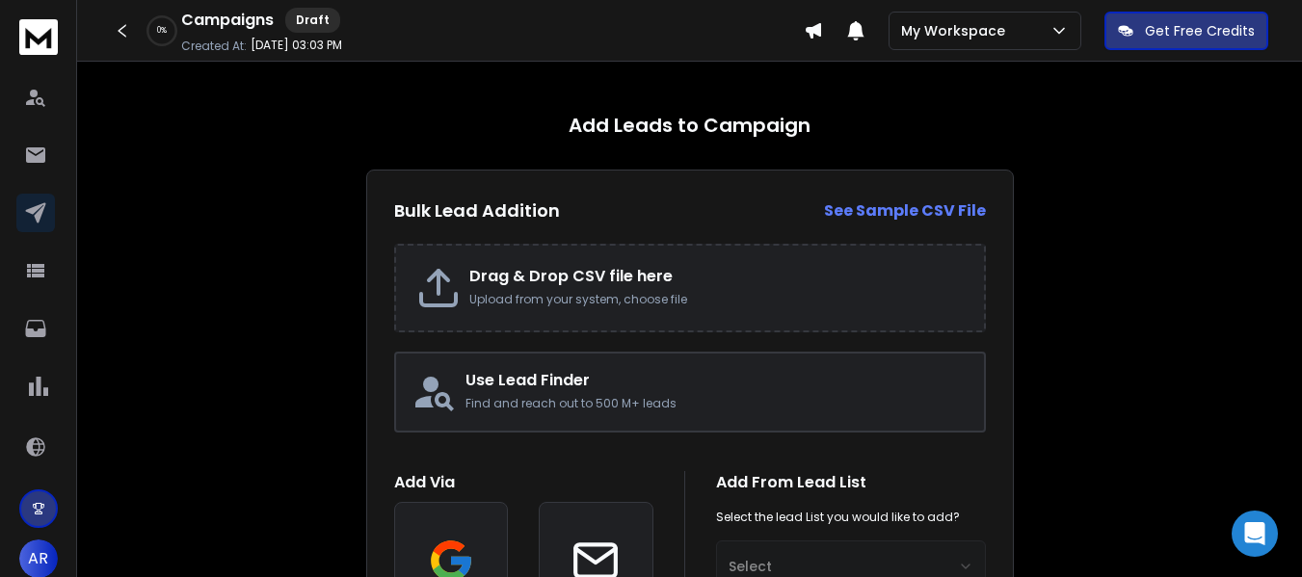
click at [740, 257] on div "Drag & Drop CSV file here Upload from your system, choose file" at bounding box center [690, 288] width 592 height 89
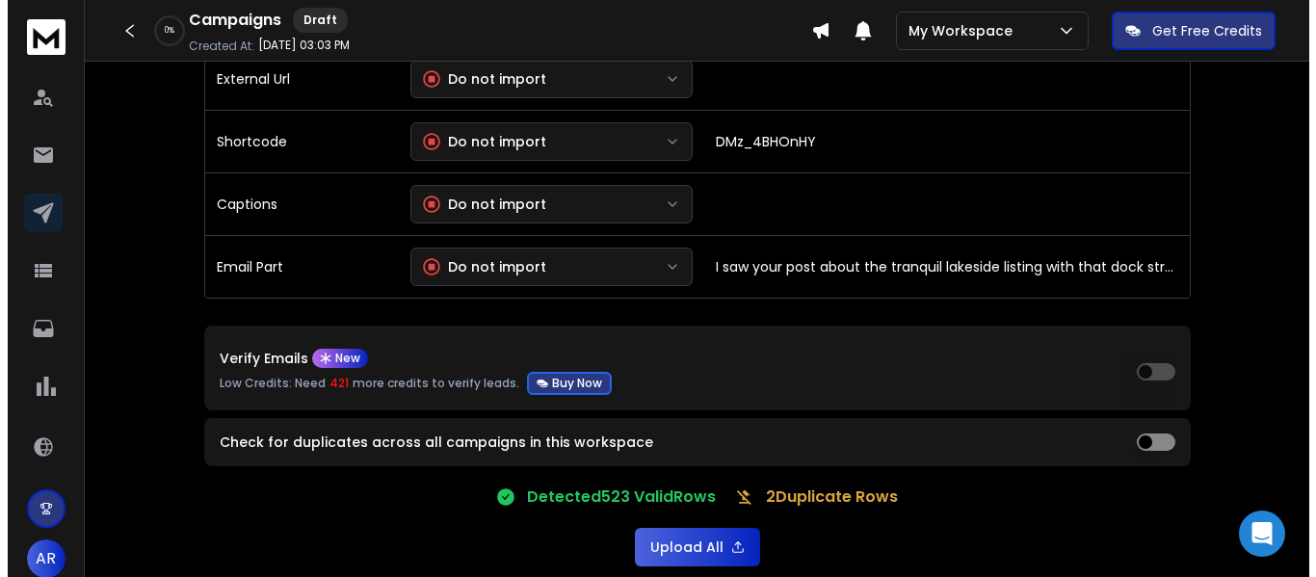
scroll to position [675, 0]
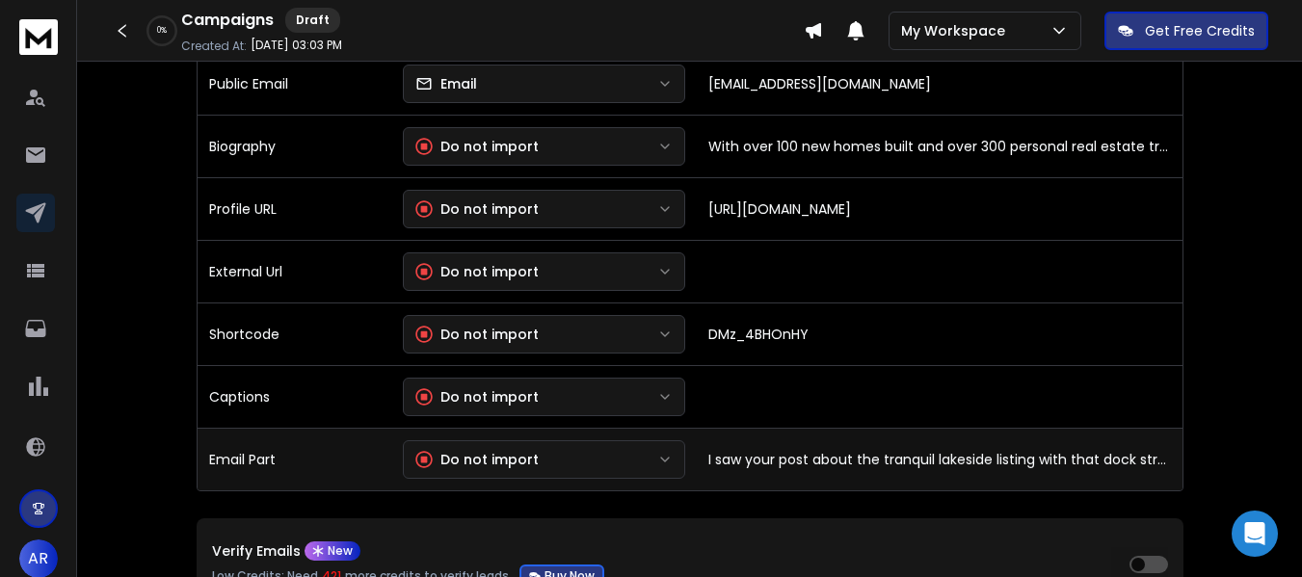
click at [568, 476] on button "Do not import" at bounding box center [544, 459] width 283 height 39
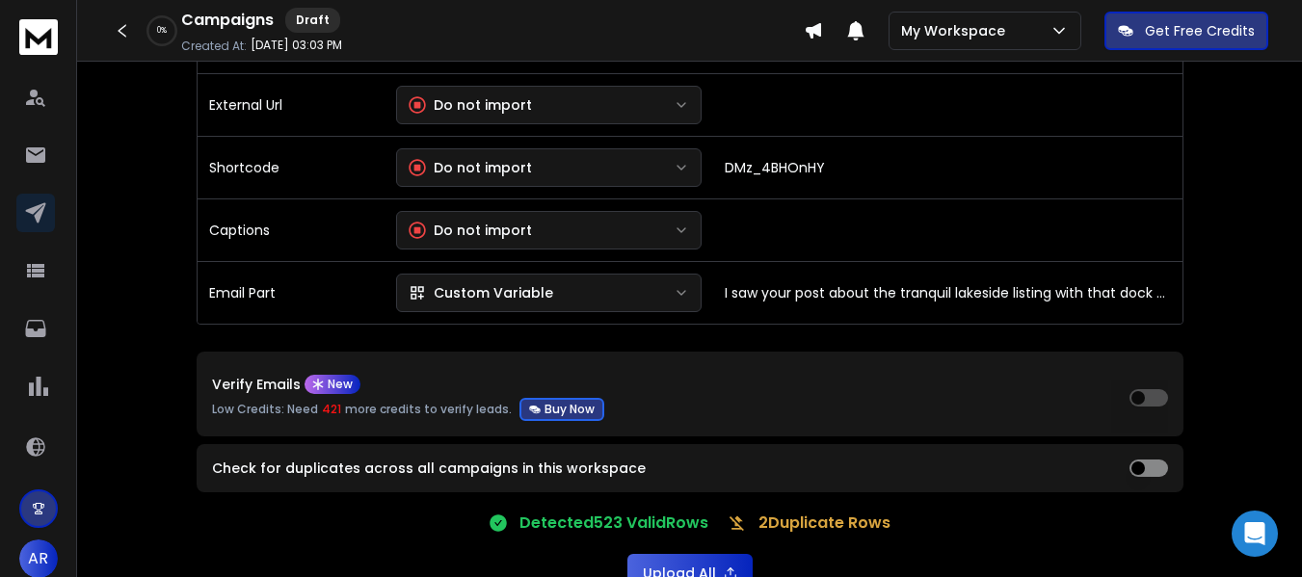
scroll to position [888, 0]
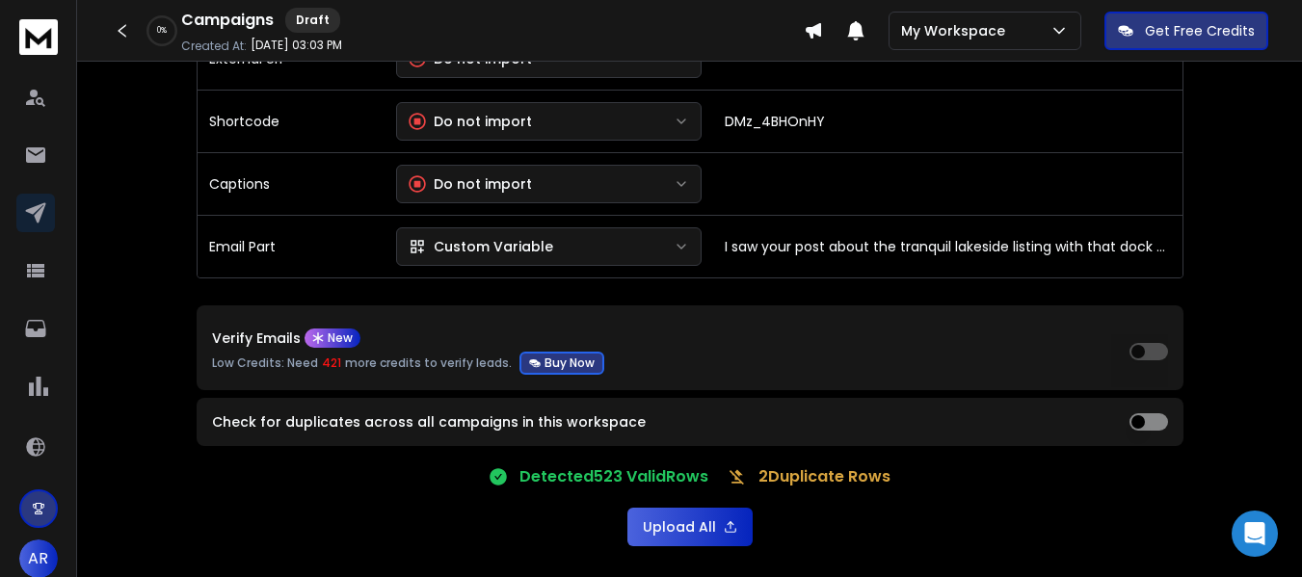
click at [704, 518] on button "Upload All" at bounding box center [689, 527] width 125 height 39
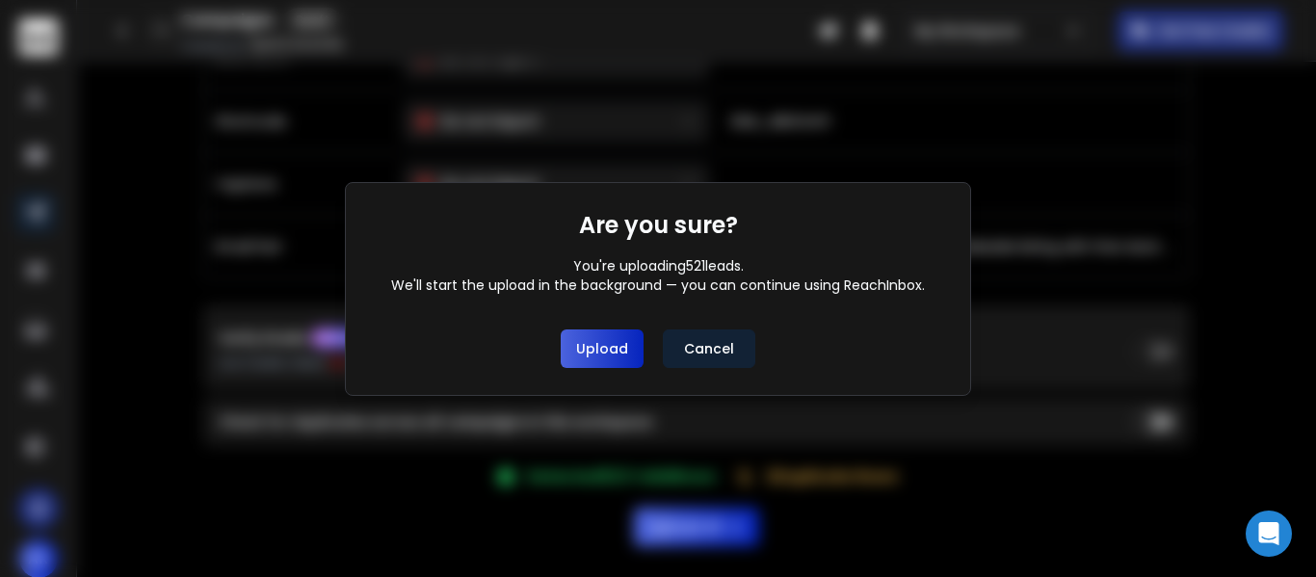
click at [598, 342] on button "Upload" at bounding box center [602, 349] width 83 height 39
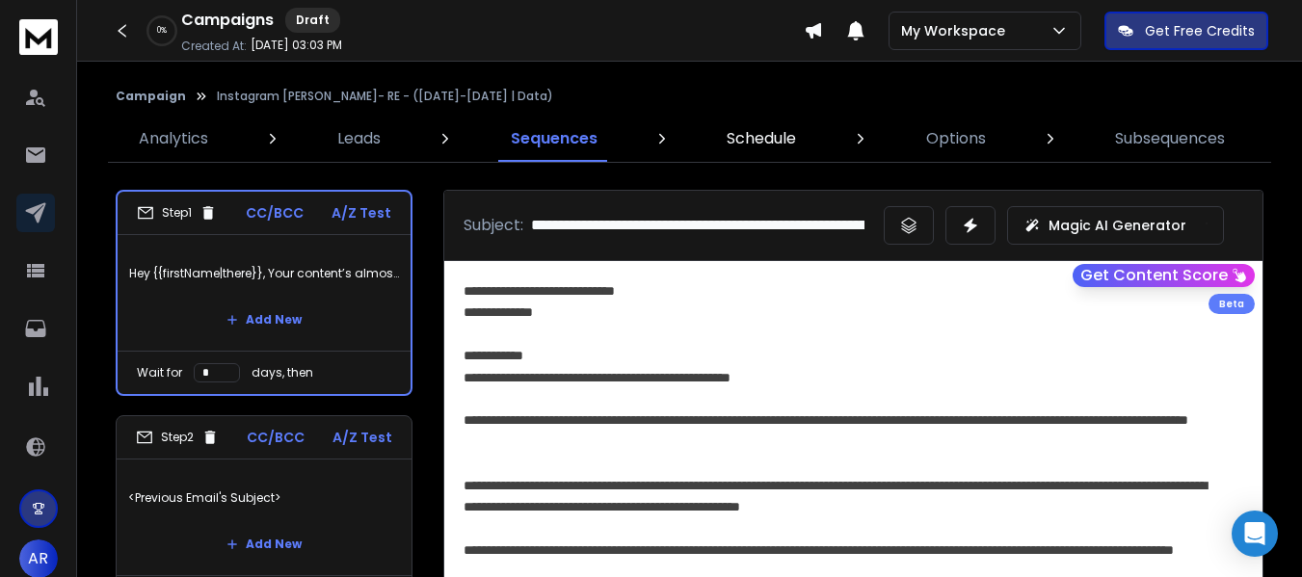
click at [755, 132] on p "Schedule" at bounding box center [761, 138] width 69 height 23
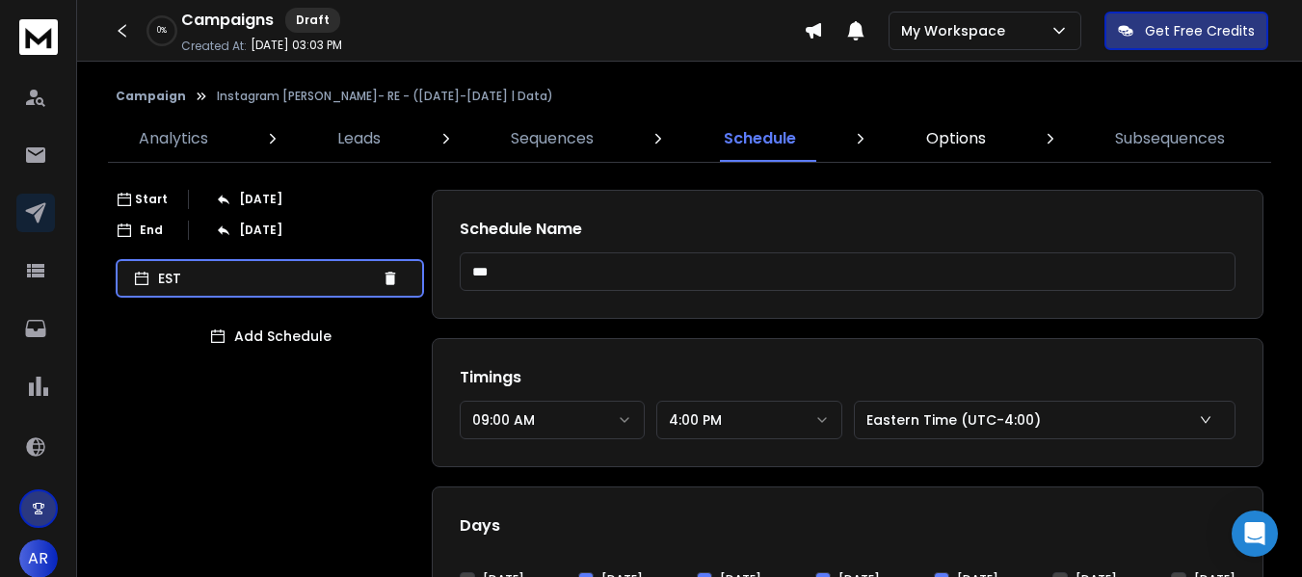
click at [945, 137] on p "Options" at bounding box center [956, 138] width 60 height 23
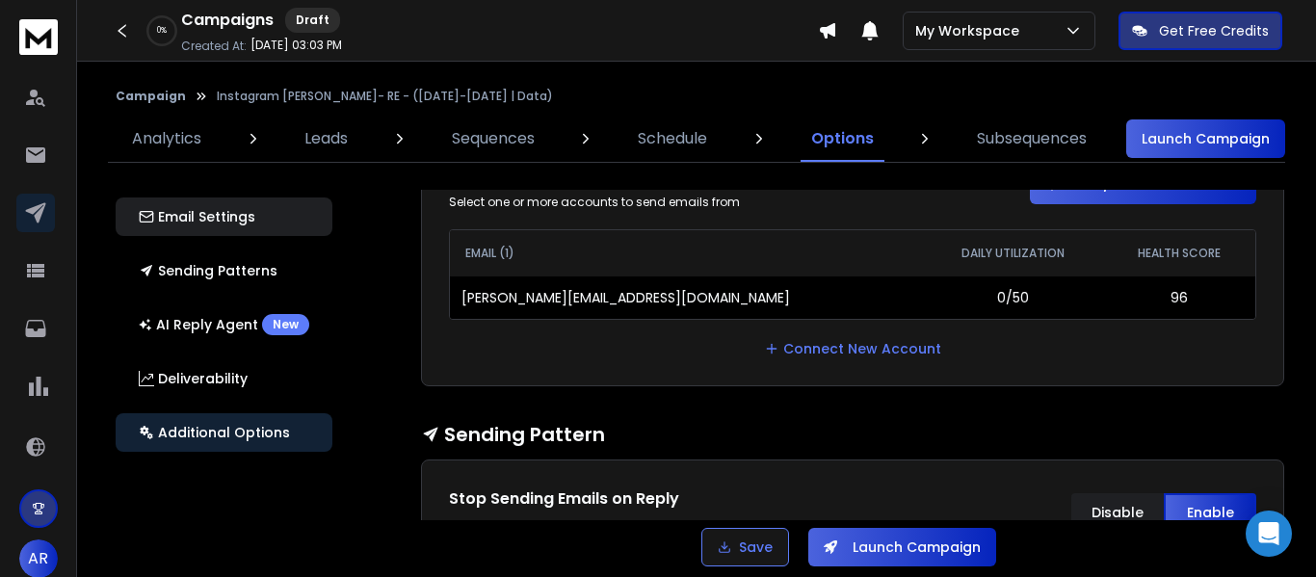
click at [226, 437] on p "Additional Options" at bounding box center [214, 432] width 151 height 19
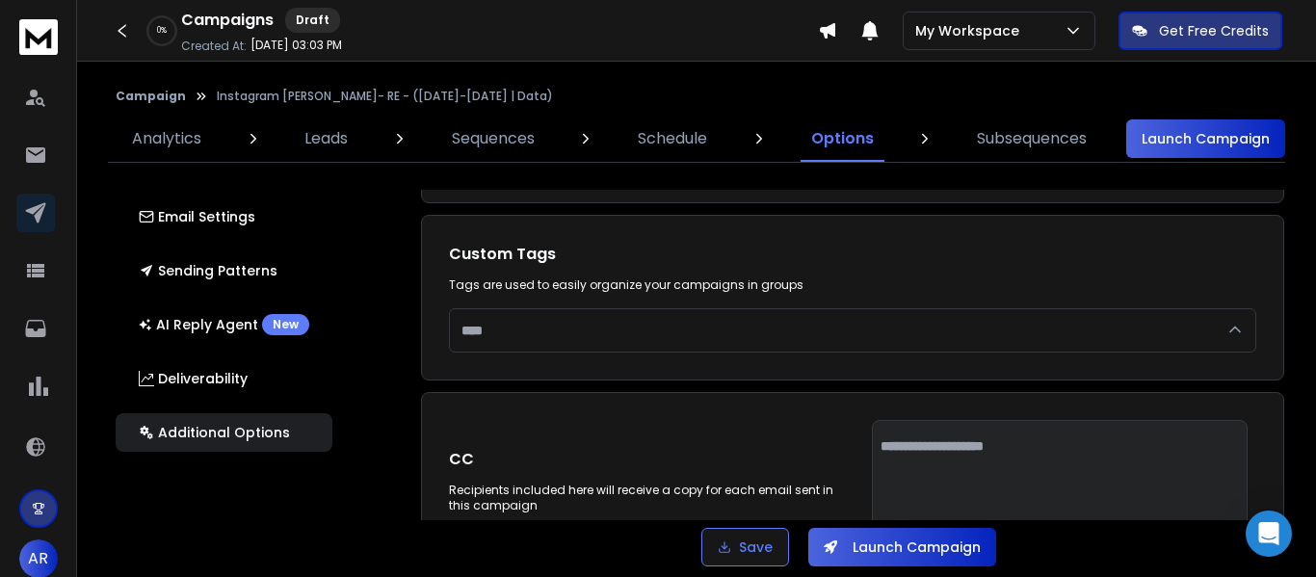
scroll to position [3470, 0]
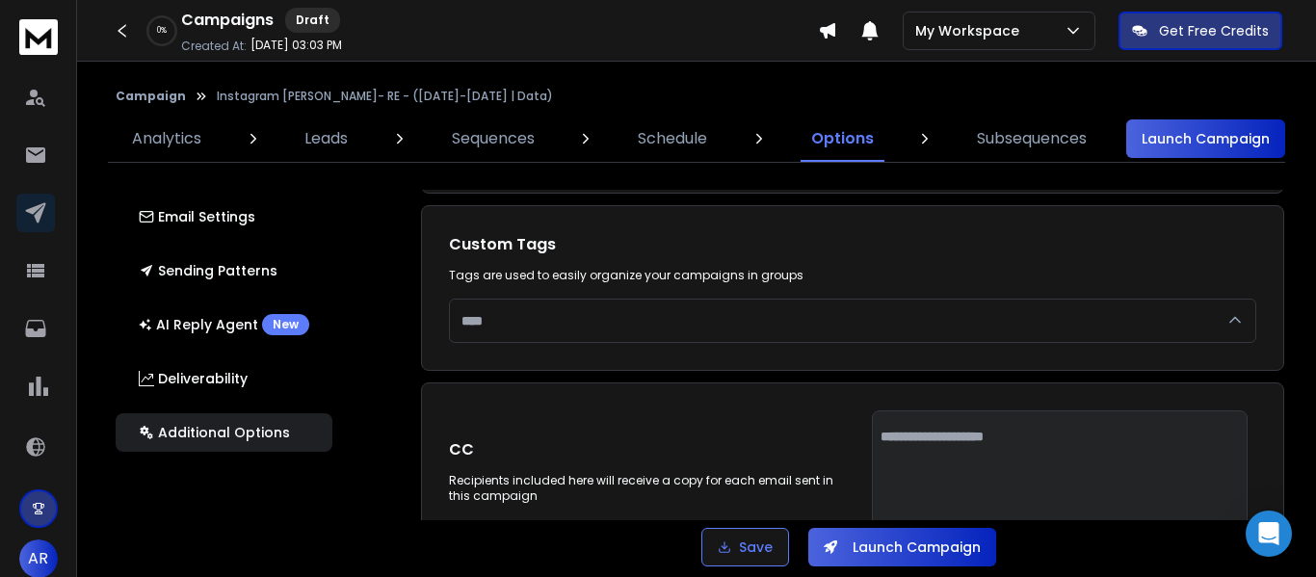
click at [736, 326] on div at bounding box center [853, 321] width 808 height 44
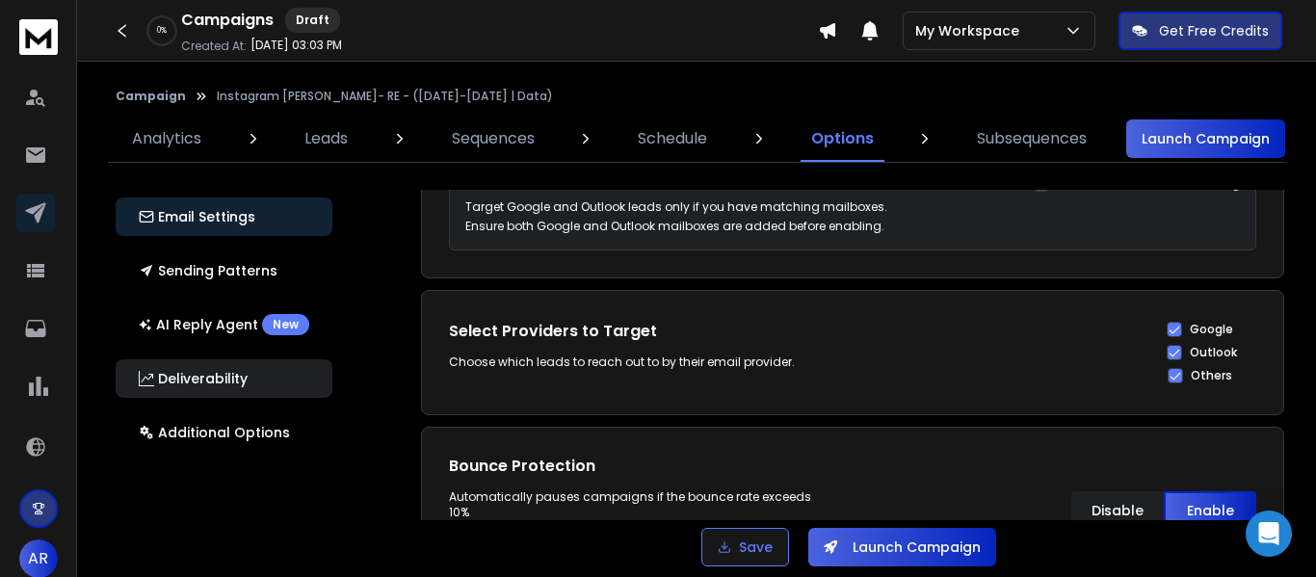
click at [206, 208] on p "Email Settings" at bounding box center [197, 216] width 117 height 19
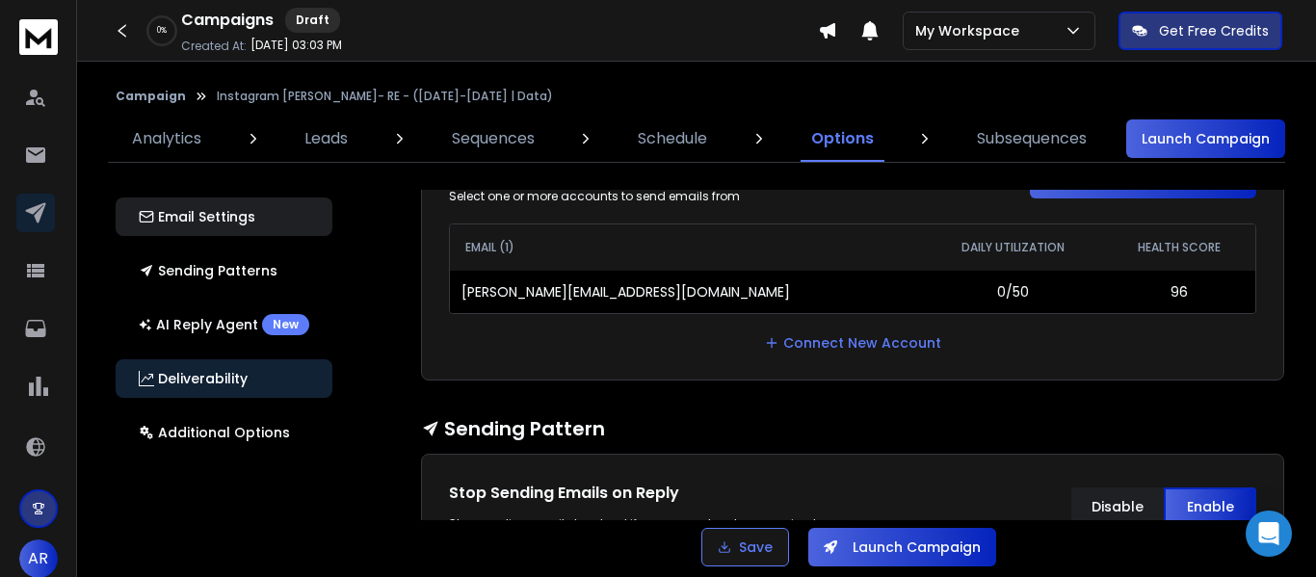
scroll to position [0, 0]
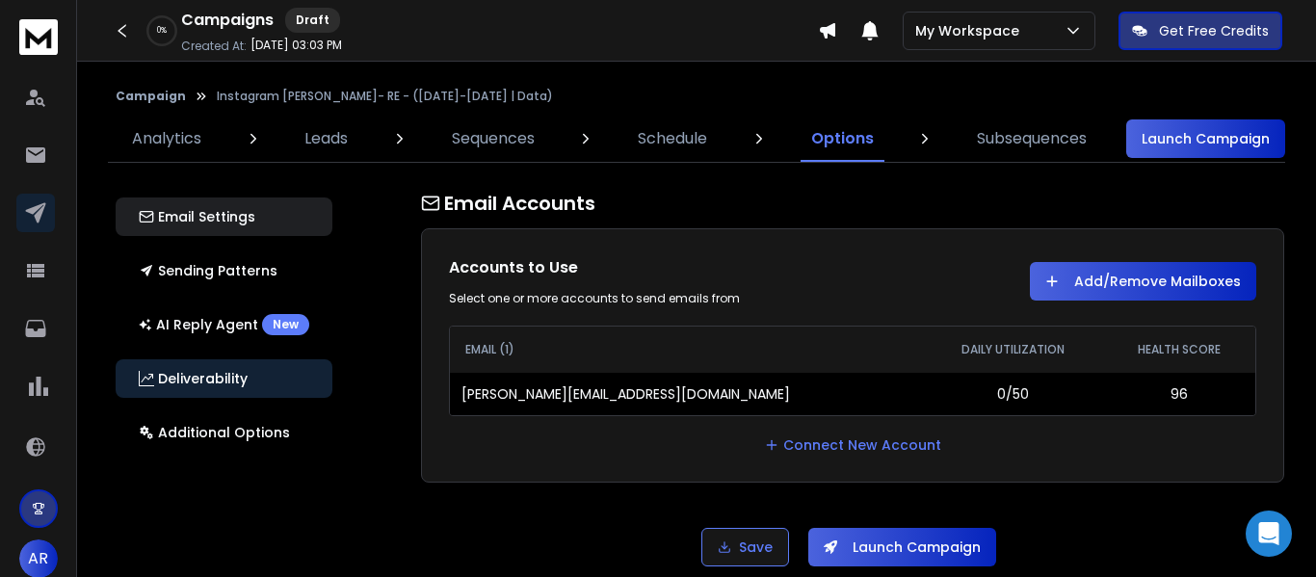
click at [244, 379] on p "Deliverability" at bounding box center [193, 378] width 109 height 19
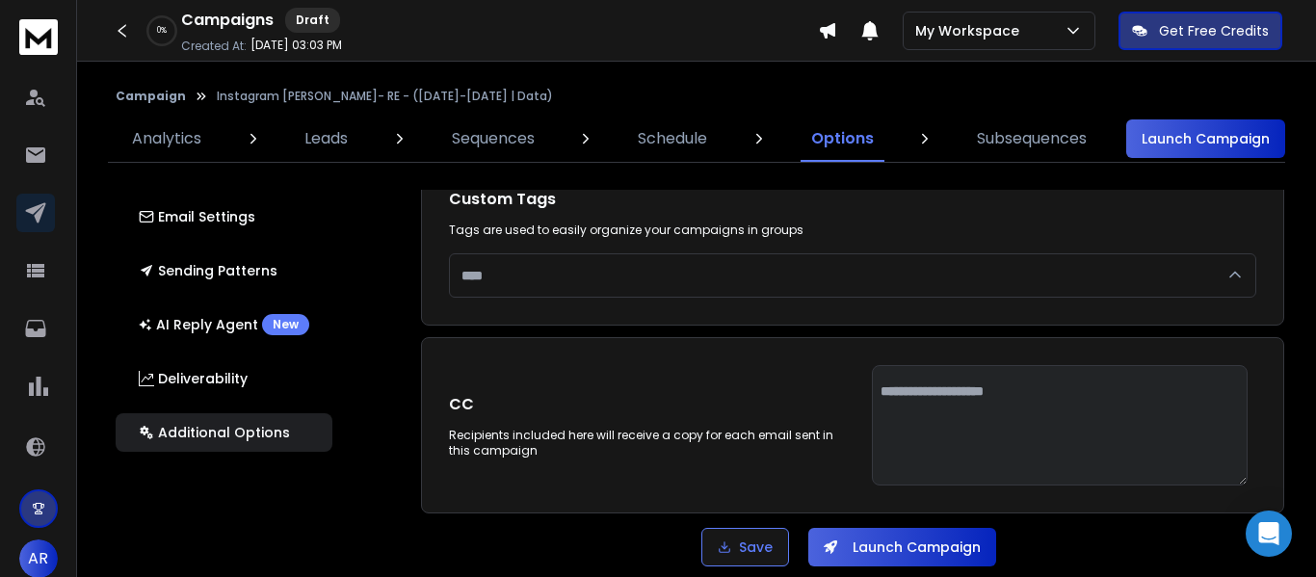
scroll to position [3522, 0]
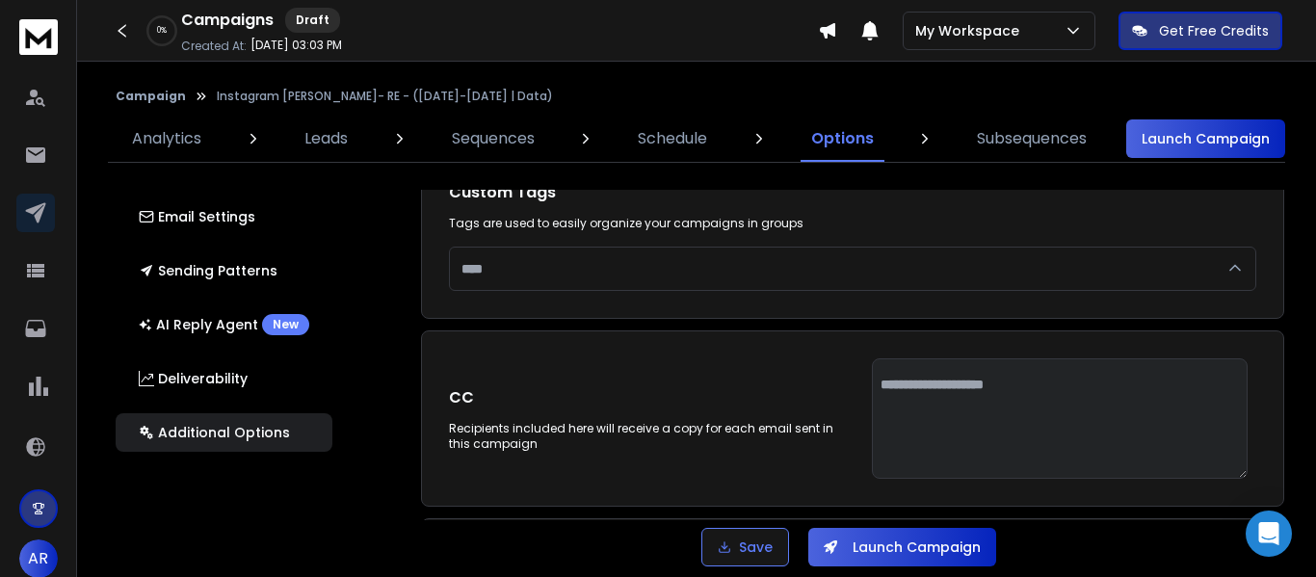
click at [511, 252] on input at bounding box center [529, 269] width 150 height 35
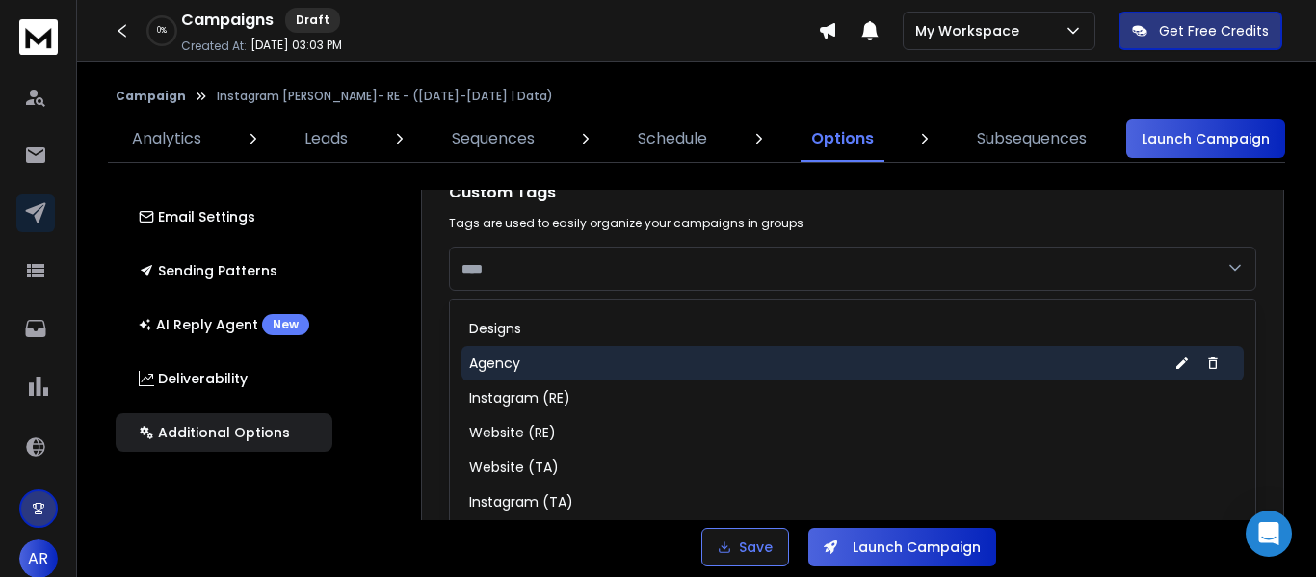
click at [557, 346] on div "Agency" at bounding box center [853, 363] width 783 height 35
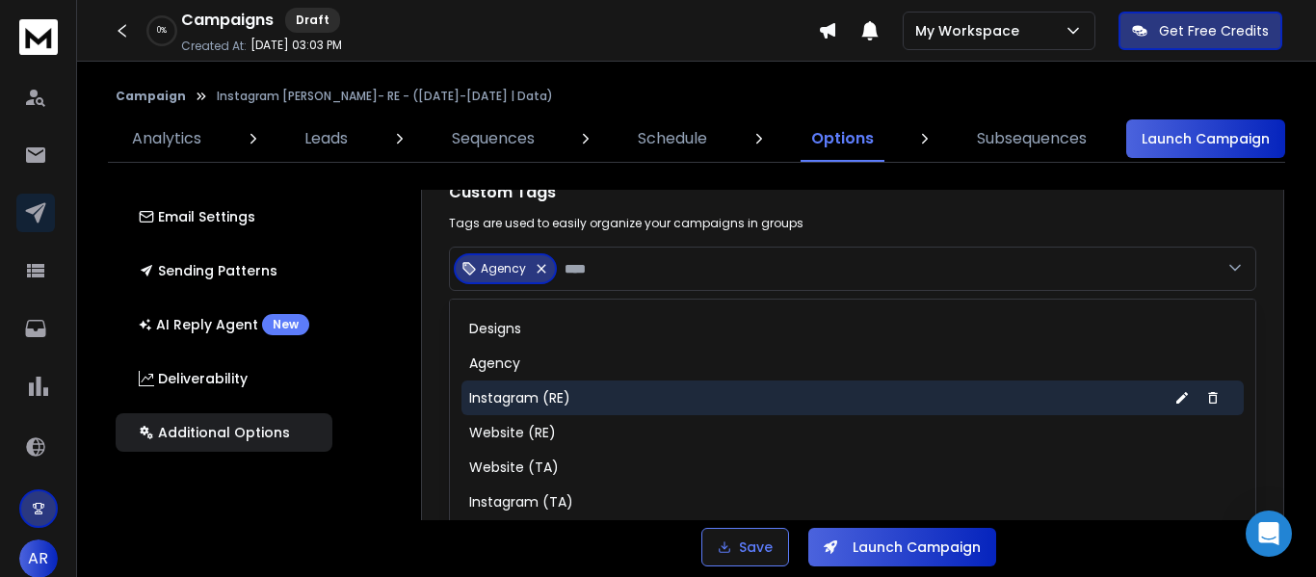
click at [569, 381] on div "Instagram (RE)" at bounding box center [853, 398] width 783 height 35
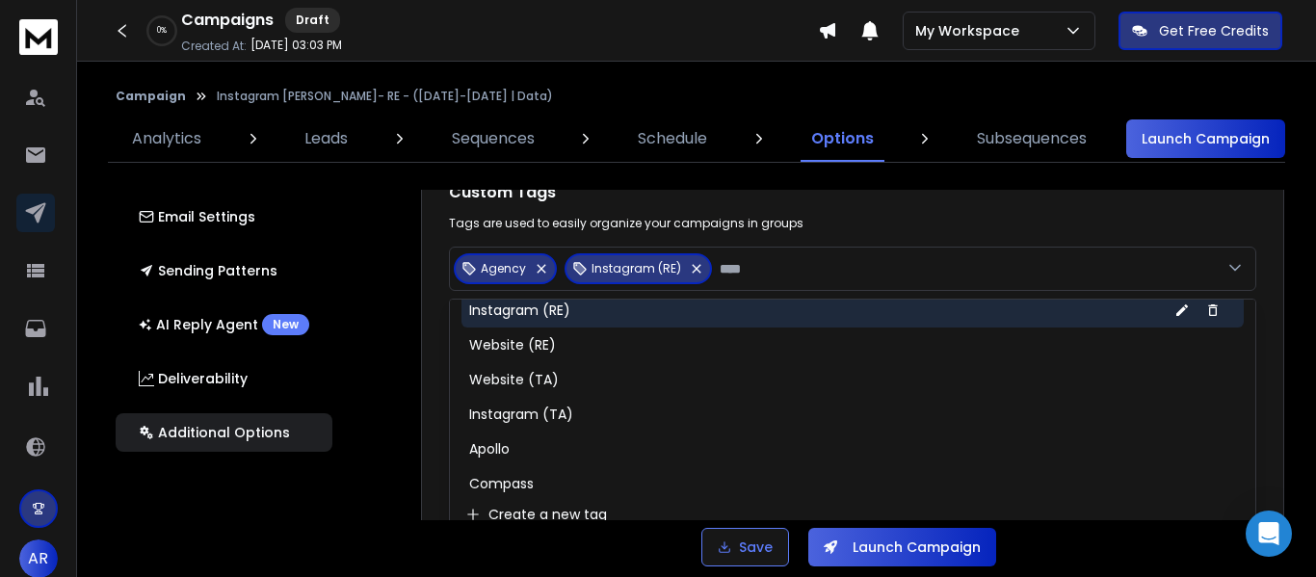
scroll to position [89, 0]
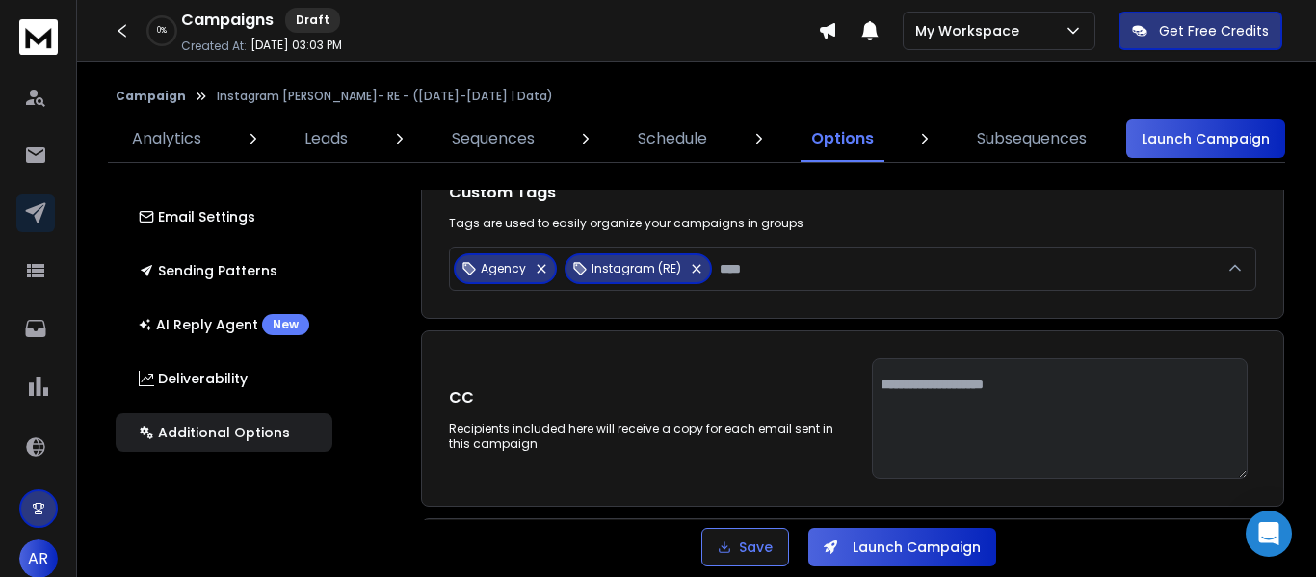
click at [421, 443] on div "Additional Options Automated OOO Rescheduler Our AI will automatically reschedu…" at bounding box center [852, 285] width 863 height 842
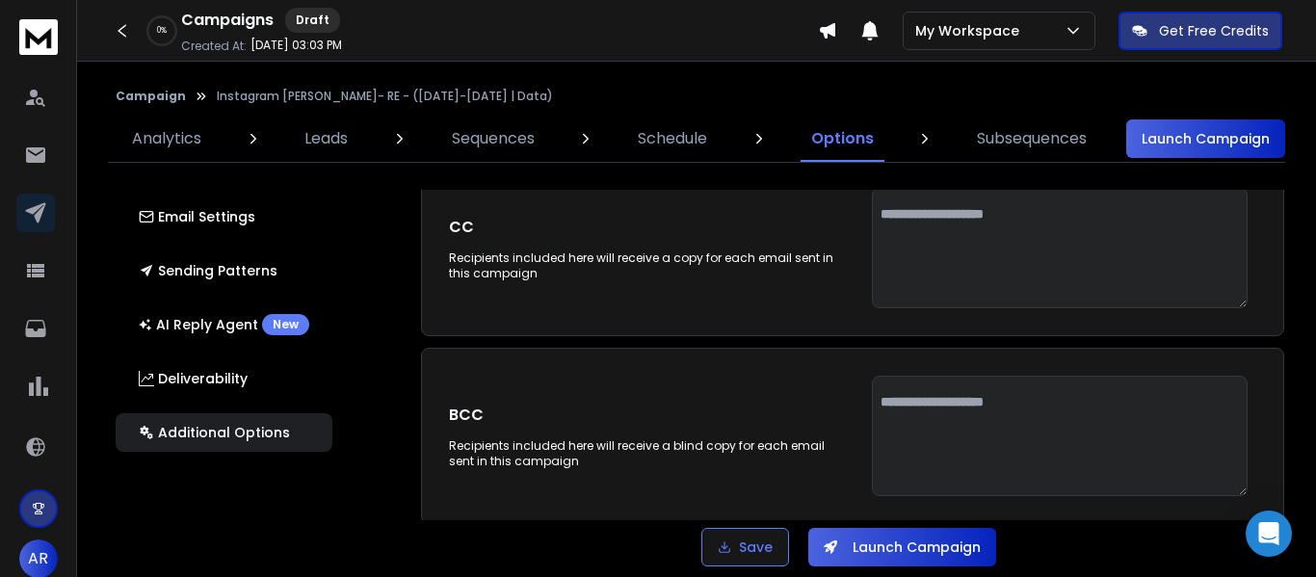
click at [942, 553] on button "Launch Campaign" at bounding box center [903, 547] width 188 height 39
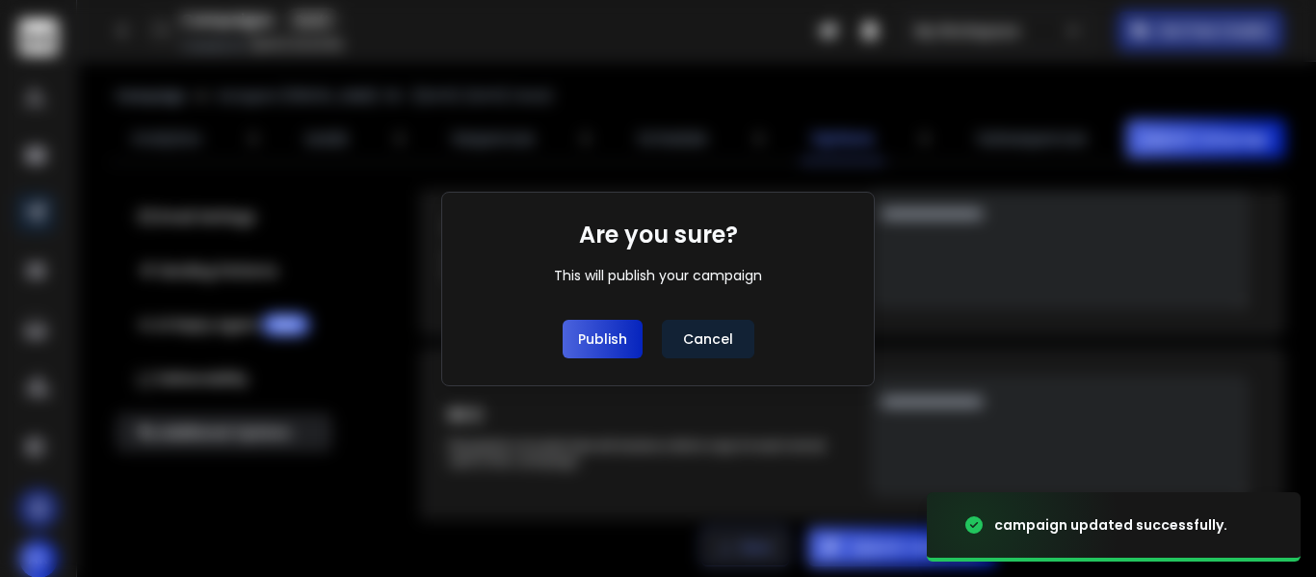
click at [609, 327] on button "Publish" at bounding box center [603, 339] width 80 height 39
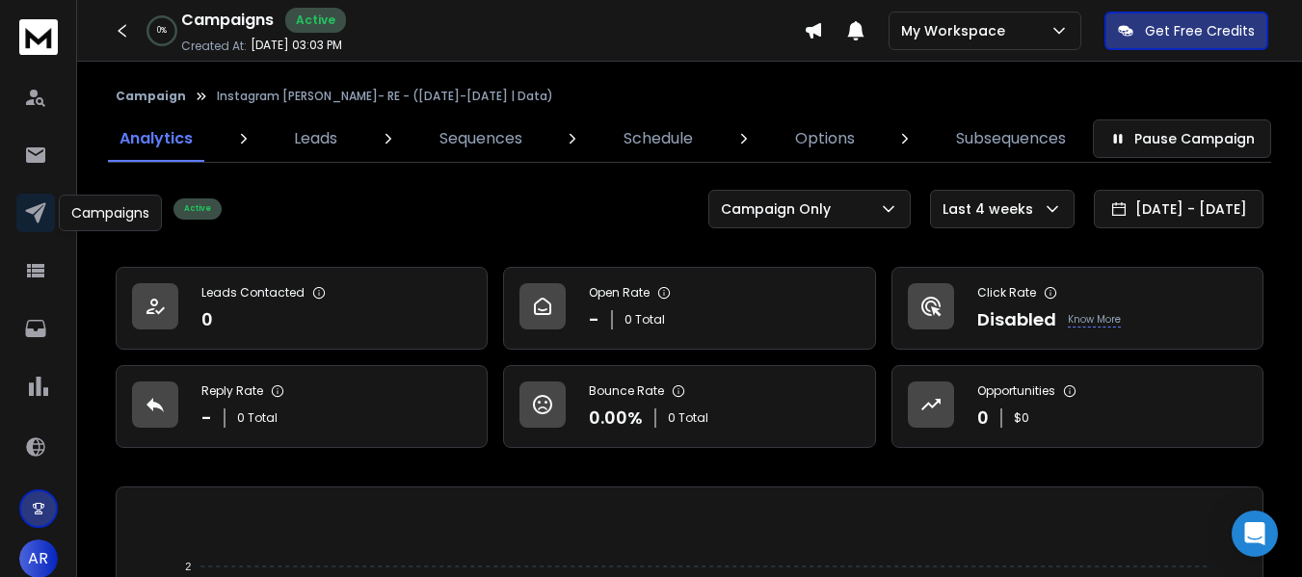
click at [32, 225] on link at bounding box center [35, 213] width 39 height 39
